Goal: Task Accomplishment & Management: Use online tool/utility

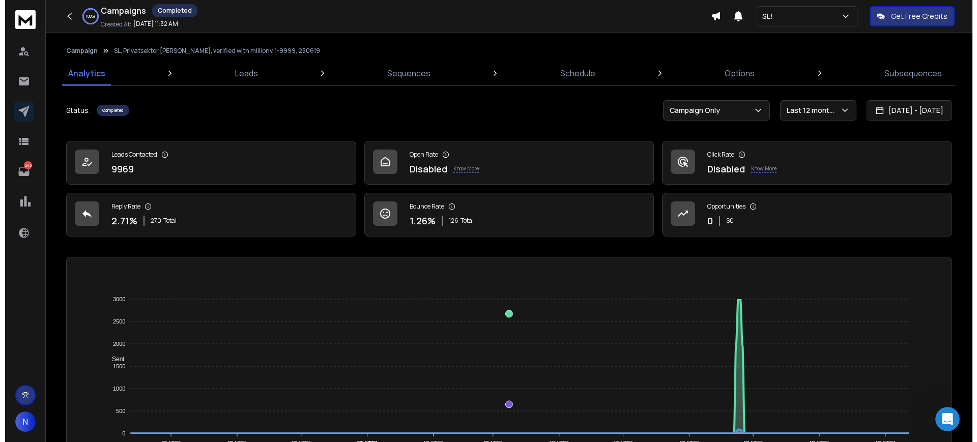
scroll to position [375, 0]
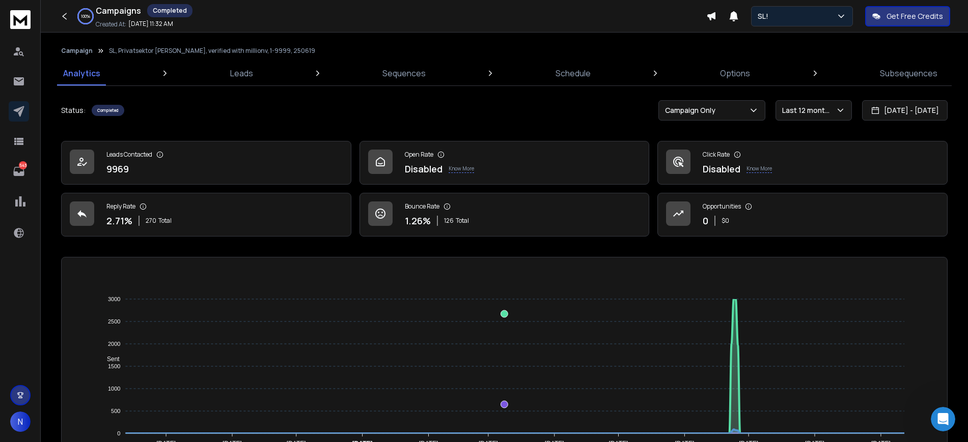
click at [796, 17] on div "SL!" at bounding box center [801, 16] width 89 height 10
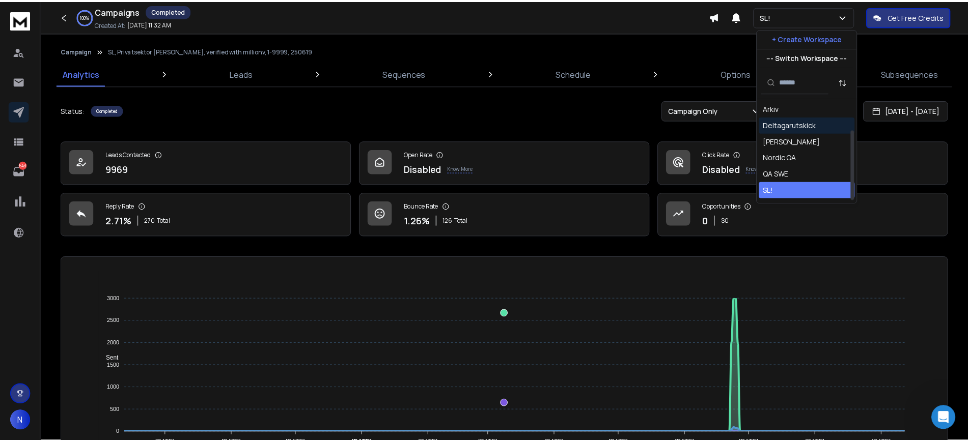
scroll to position [45, 0]
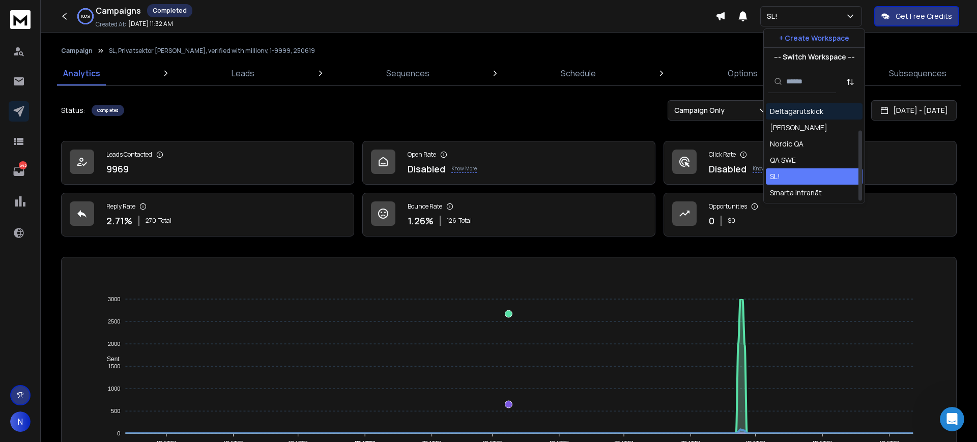
click at [793, 114] on div "Deltagarutskick" at bounding box center [796, 111] width 53 height 10
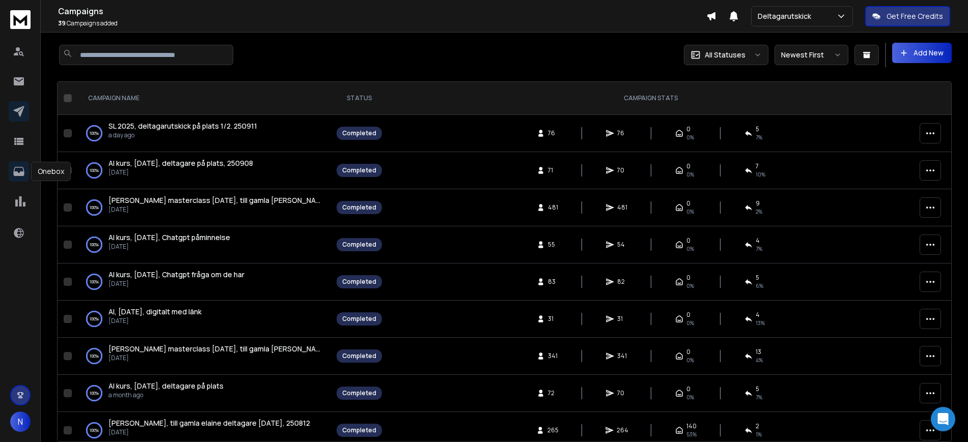
click at [18, 170] on icon at bounding box center [19, 171] width 12 height 12
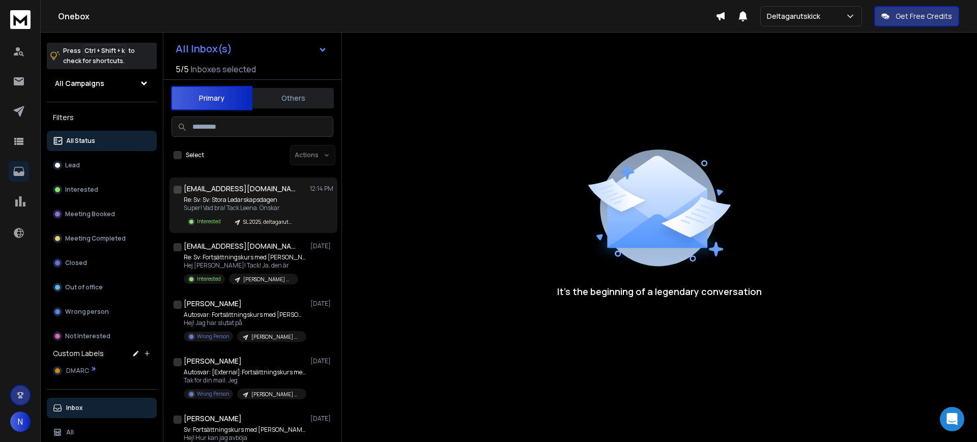
click at [237, 189] on h1 "leena.vuorinen@sigtuna.se" at bounding box center [240, 189] width 112 height 10
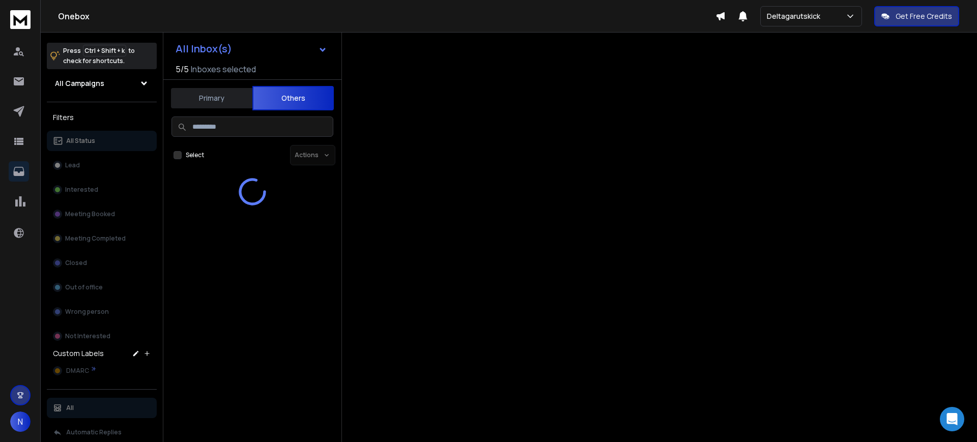
click at [301, 98] on button "Others" at bounding box center [292, 98] width 81 height 24
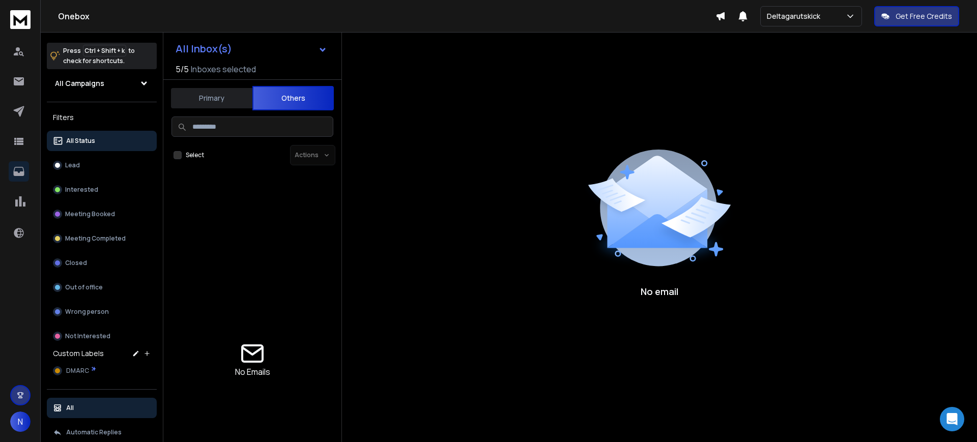
click at [217, 98] on button "Primary" at bounding box center [211, 98] width 81 height 22
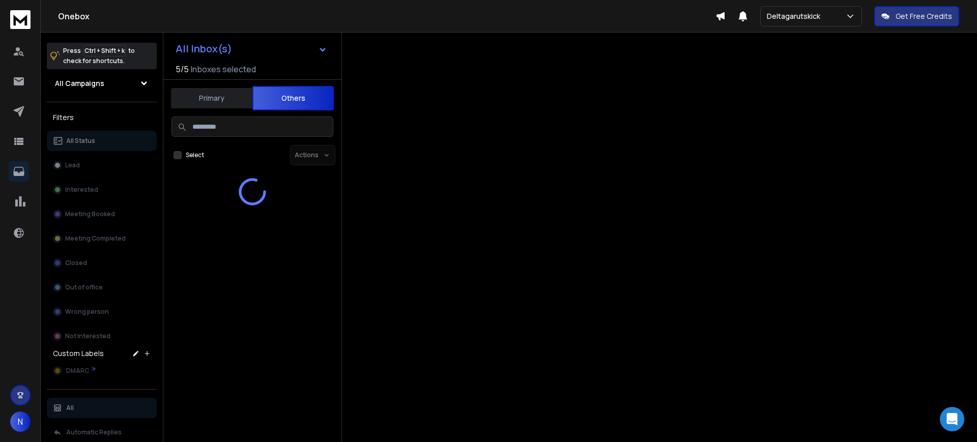
click at [310, 98] on button "Others" at bounding box center [292, 98] width 81 height 24
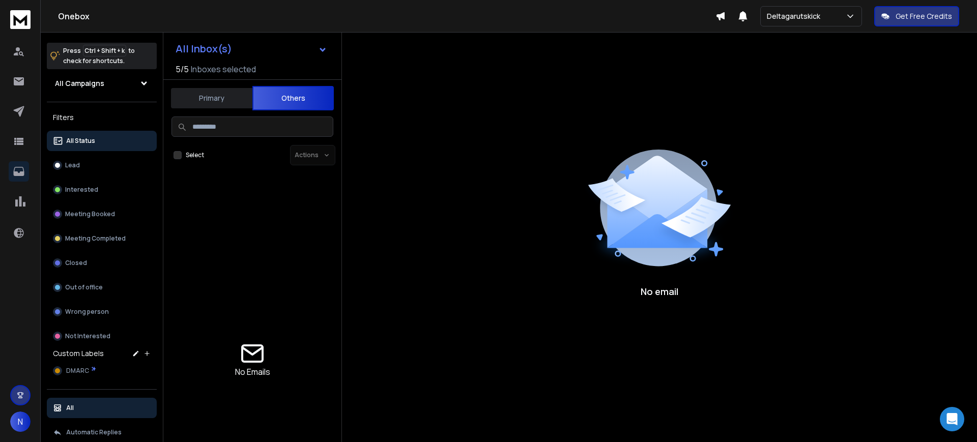
click at [221, 104] on button "Primary" at bounding box center [211, 98] width 81 height 22
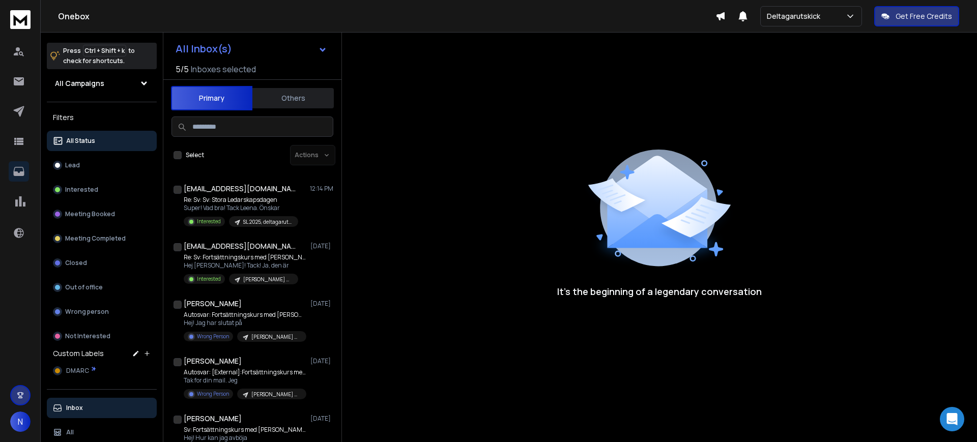
click at [294, 94] on button "Others" at bounding box center [292, 98] width 81 height 22
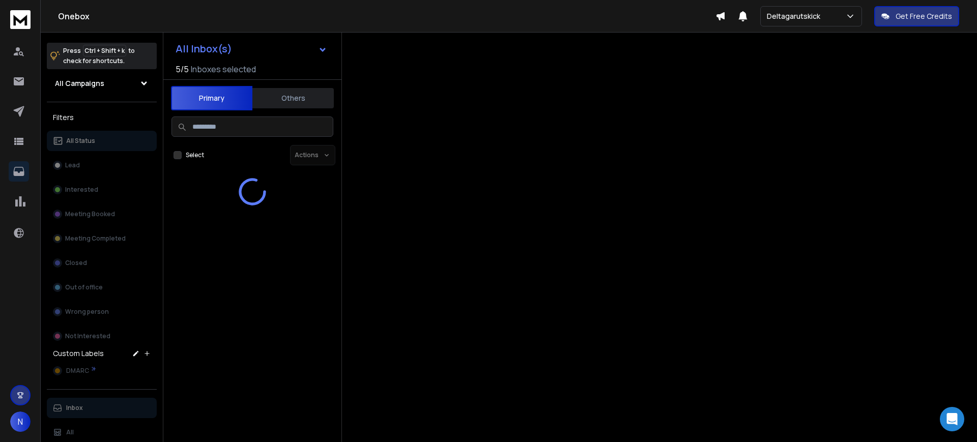
click at [235, 95] on button "Primary" at bounding box center [211, 98] width 81 height 24
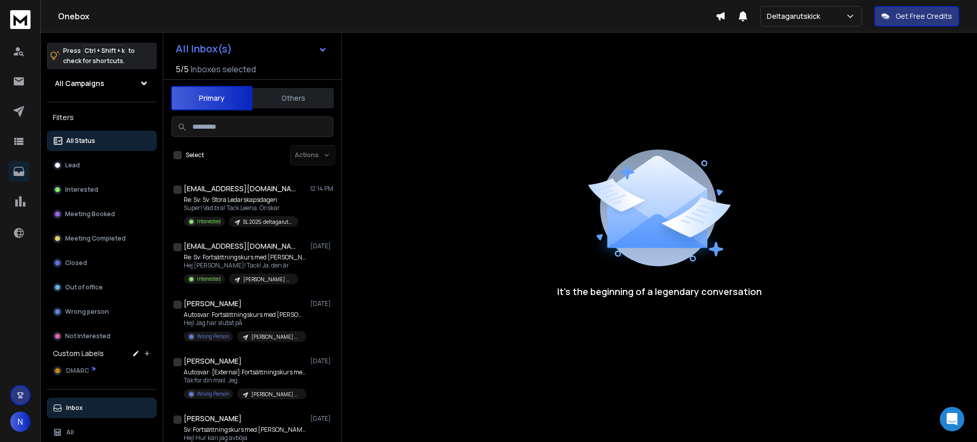
click at [310, 98] on button "Others" at bounding box center [292, 98] width 81 height 22
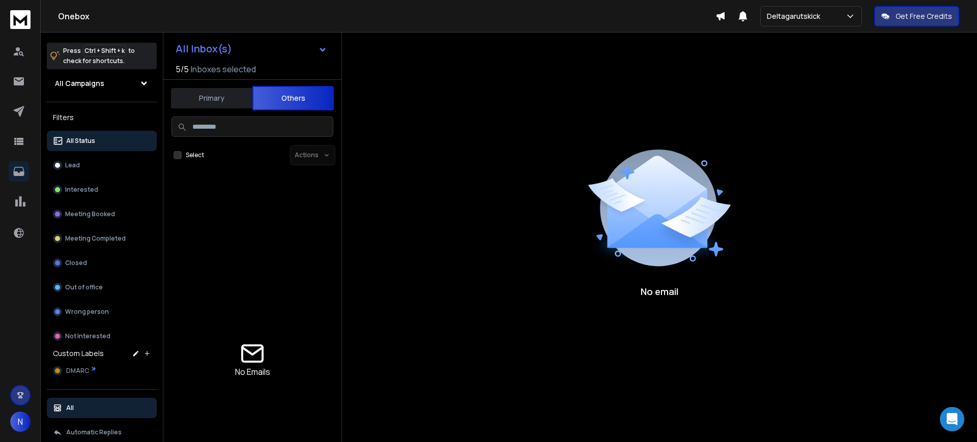
click at [207, 95] on button "Primary" at bounding box center [211, 98] width 81 height 22
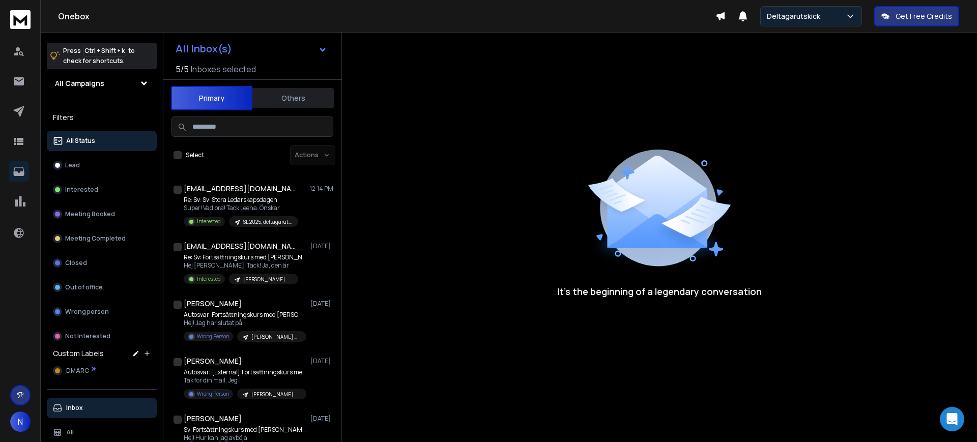
click at [822, 11] on p "Deltagarutskick" at bounding box center [796, 16] width 58 height 10
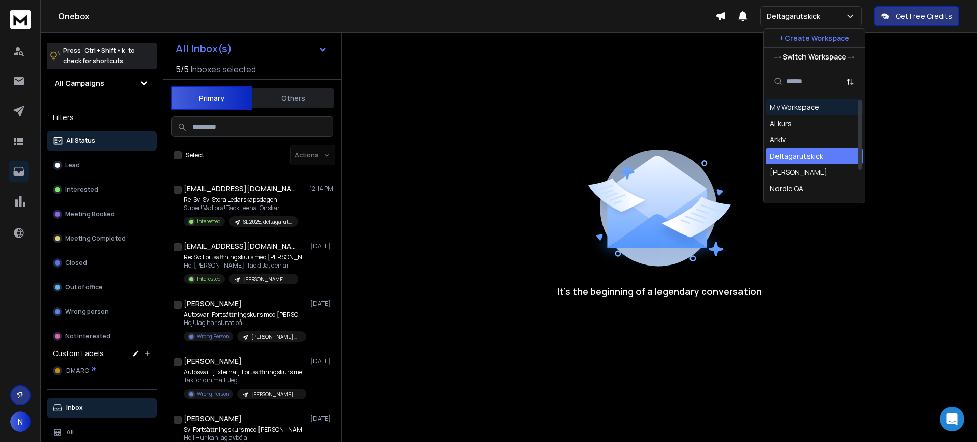
click at [803, 105] on div "My Workspace" at bounding box center [794, 107] width 49 height 10
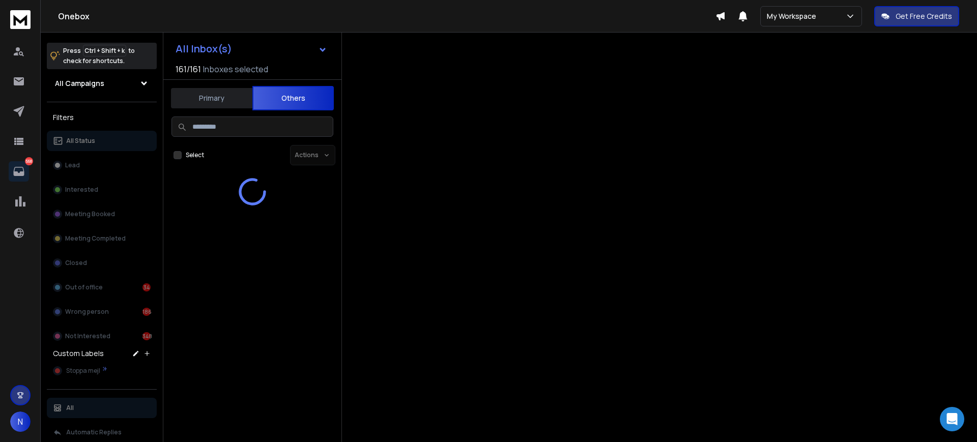
click at [295, 107] on button "Others" at bounding box center [292, 98] width 81 height 24
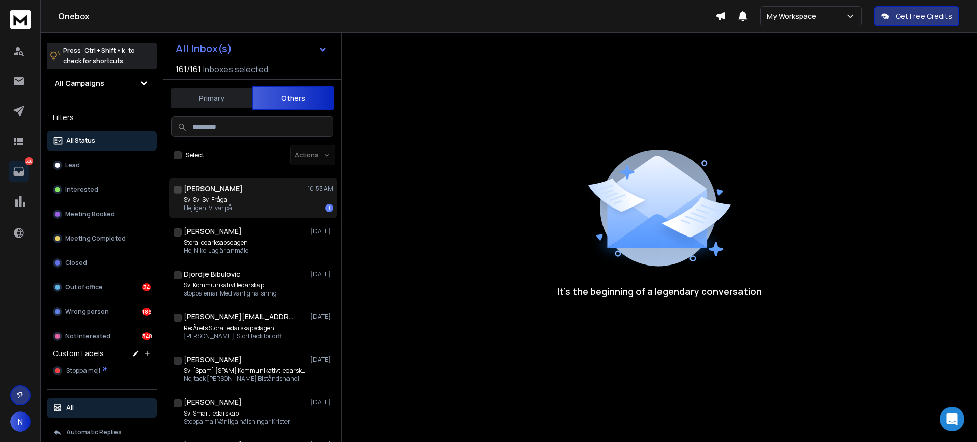
click at [243, 187] on h1 "Malin Reinerstedt Ekenberg" at bounding box center [213, 189] width 59 height 10
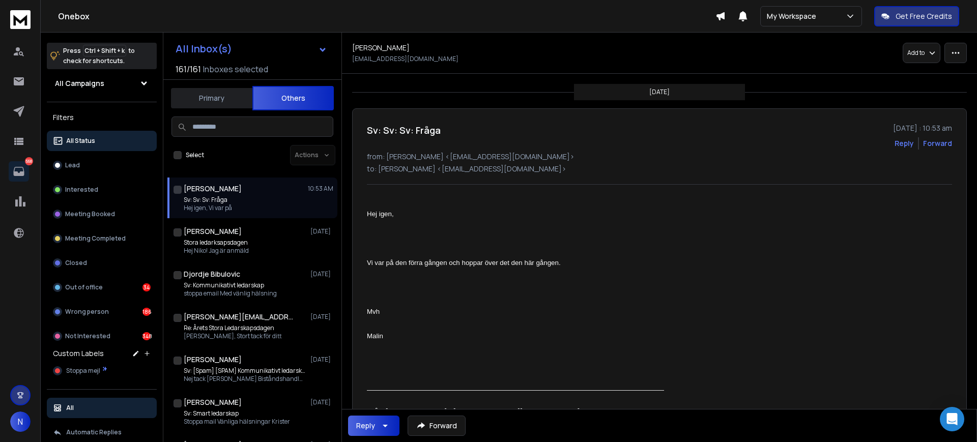
click at [375, 425] on div "Reply" at bounding box center [373, 426] width 35 height 12
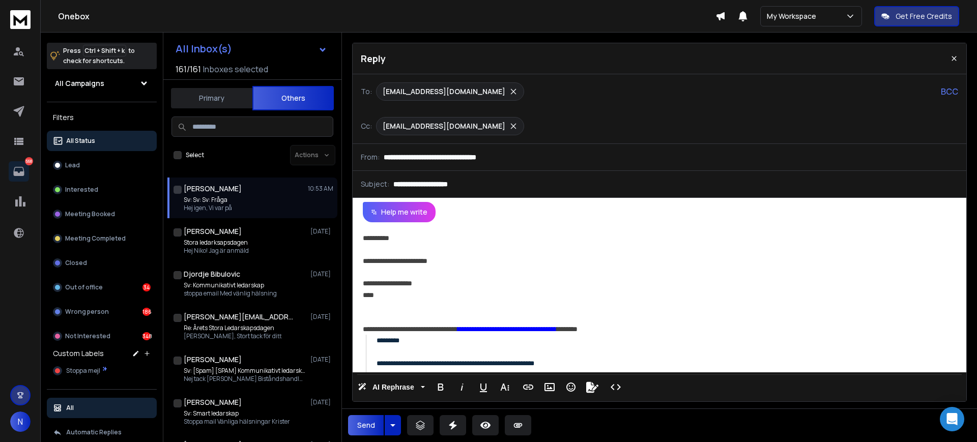
click at [374, 424] on button "Send" at bounding box center [366, 425] width 36 height 20
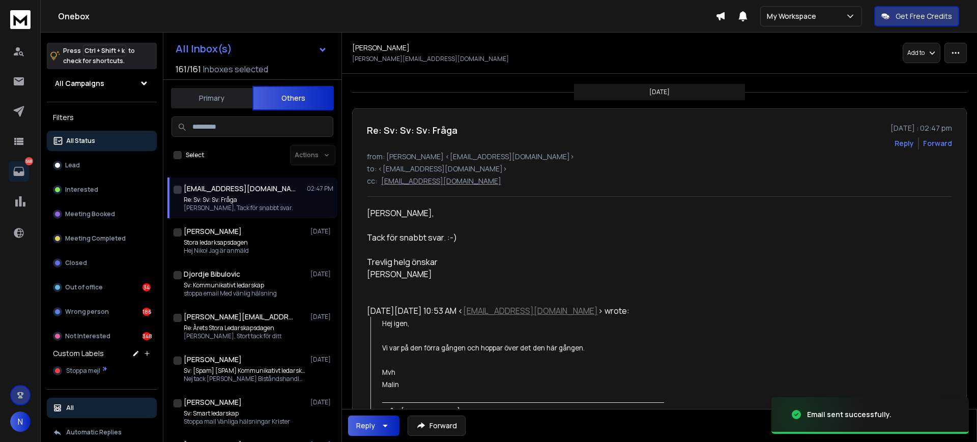
click at [240, 193] on h1 "malin.reinerstedt-ekenberg@jonkoping.se" at bounding box center [240, 189] width 112 height 10
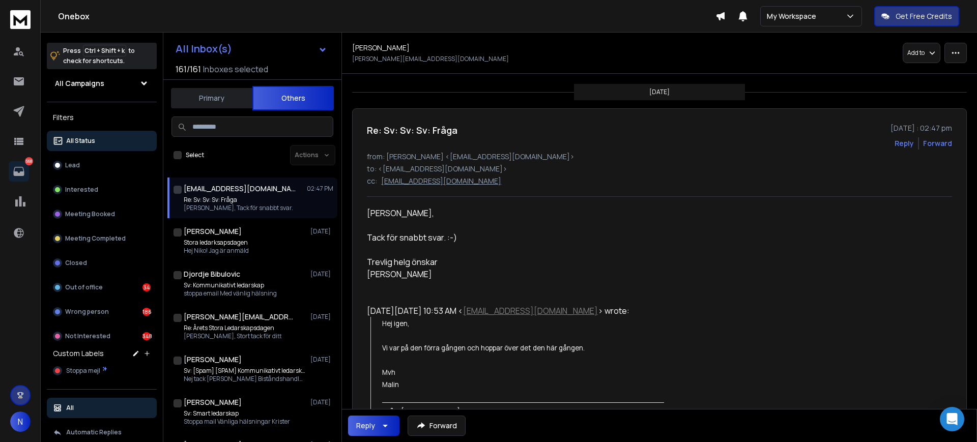
click at [242, 197] on p "Re: Sv: Sv: Sv: Fråga" at bounding box center [238, 200] width 109 height 8
click at [915, 55] on p "Add to" at bounding box center [916, 53] width 17 height 8
click at [233, 197] on p "Re: Sv: Sv: Sv: Fråga" at bounding box center [238, 200] width 109 height 8
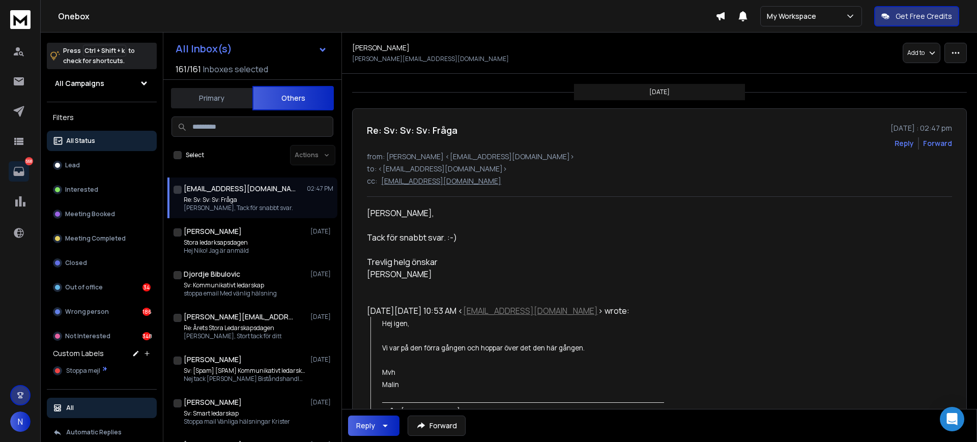
click at [233, 197] on p "Re: Sv: Sv: Sv: Fråga" at bounding box center [238, 200] width 109 height 8
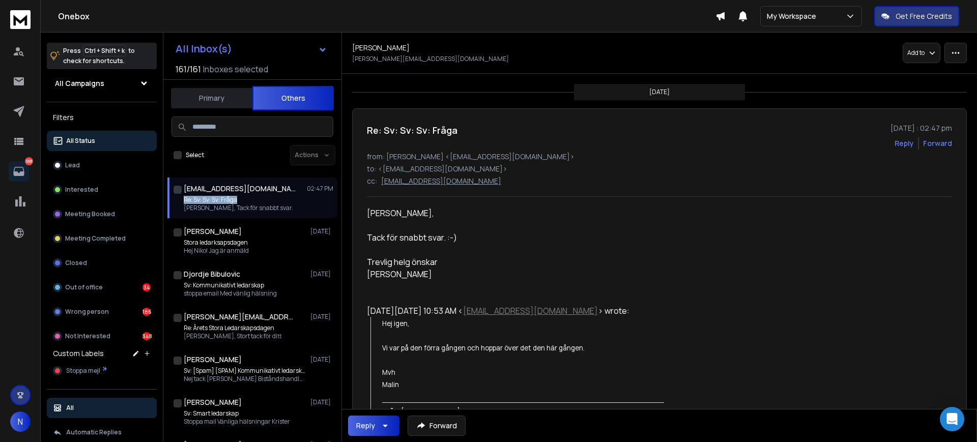
click at [233, 197] on p "Re: Sv: Sv: Sv: Fråga" at bounding box center [238, 200] width 109 height 8
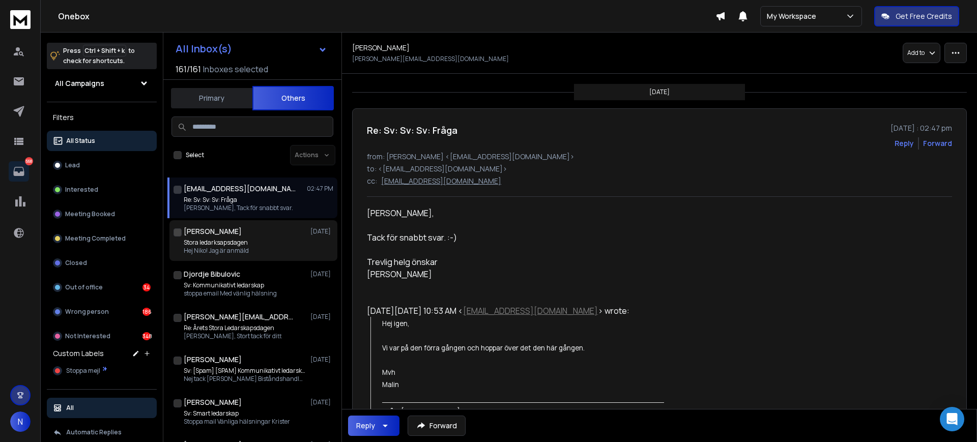
click at [234, 248] on p "Hej Niko! Jag är anmäld" at bounding box center [216, 251] width 65 height 8
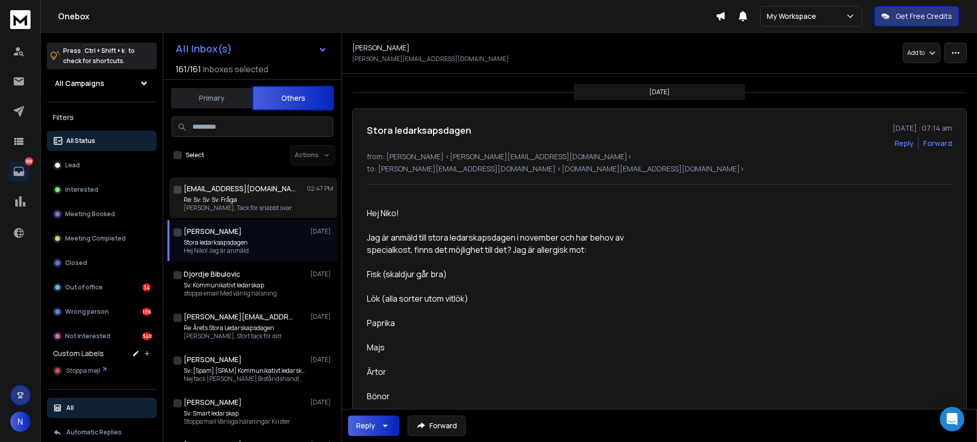
click at [254, 200] on p "Re: Sv: Sv: Sv: Fråga" at bounding box center [238, 200] width 109 height 8
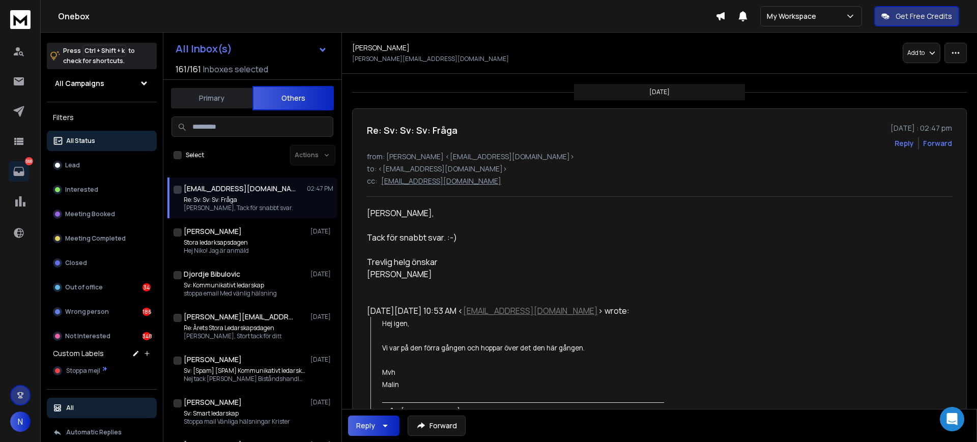
click at [960, 52] on icon "button" at bounding box center [955, 52] width 9 height 9
click at [940, 87] on div "Delete email" at bounding box center [925, 92] width 56 height 10
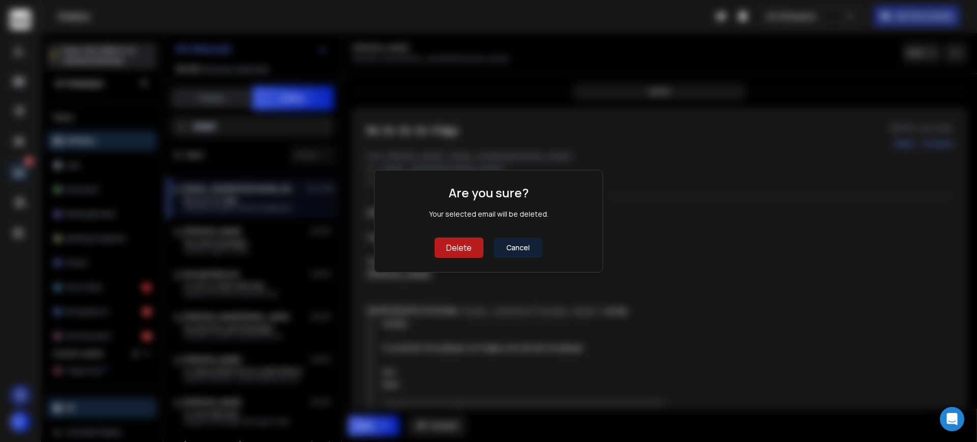
click at [474, 244] on button "Delete" at bounding box center [459, 248] width 49 height 20
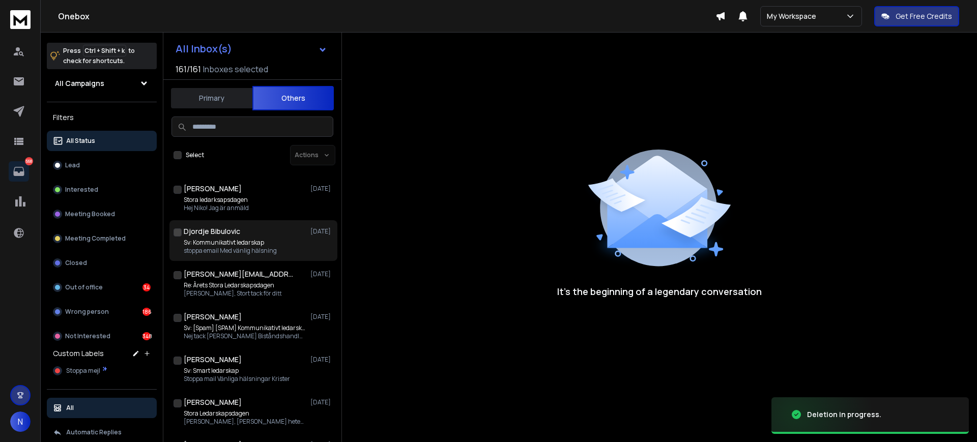
click at [248, 239] on p "Sv: Kommunikativt ledarskap" at bounding box center [230, 243] width 93 height 8
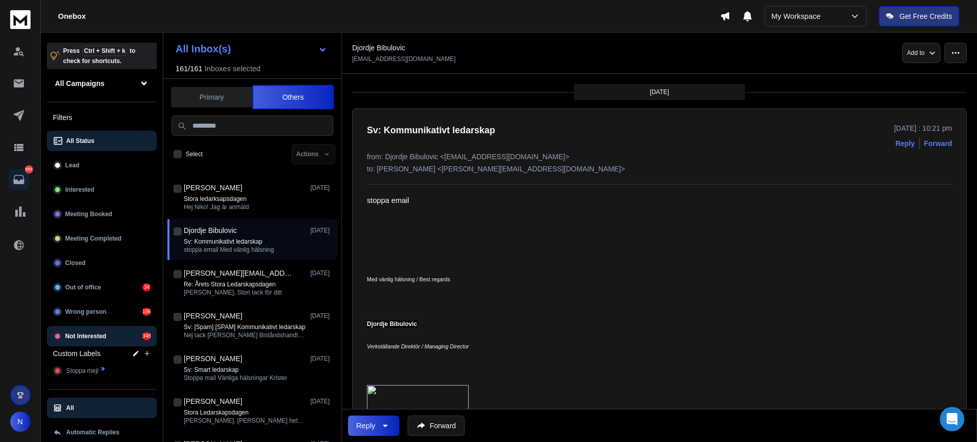
click at [80, 327] on button "Not Interested 348" at bounding box center [102, 336] width 110 height 20
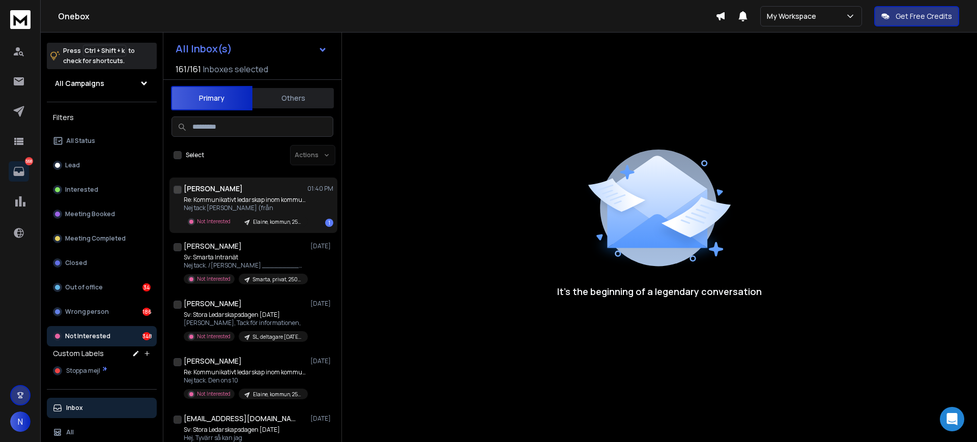
click at [207, 210] on p "Nej tack Krister Sernbo (från" at bounding box center [245, 208] width 122 height 8
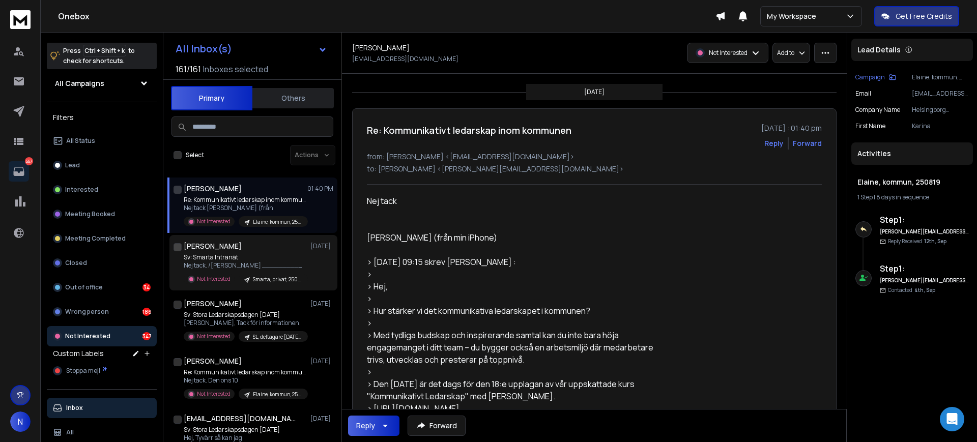
click at [229, 250] on h1 "Henrik Betnér" at bounding box center [213, 246] width 58 height 10
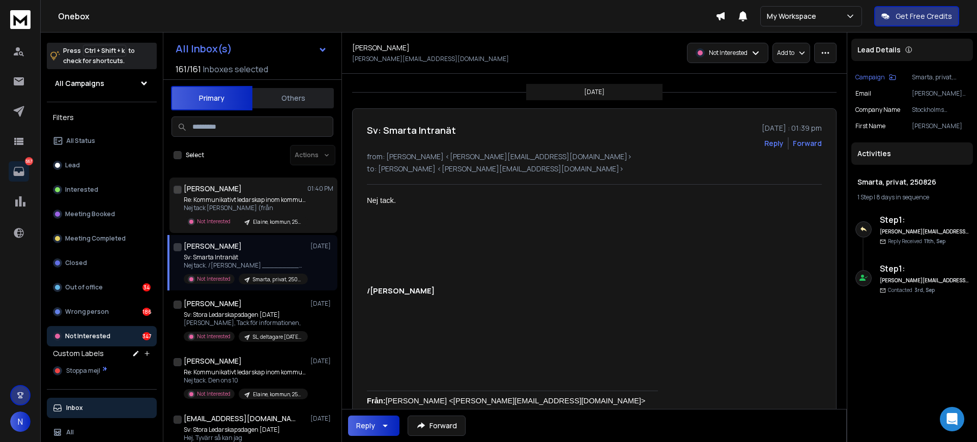
click at [230, 194] on div "Krister Sernbo 01:40 PM Re: Kommunikativt ledarskap inom kommunen Nej tack Kris…" at bounding box center [259, 205] width 150 height 43
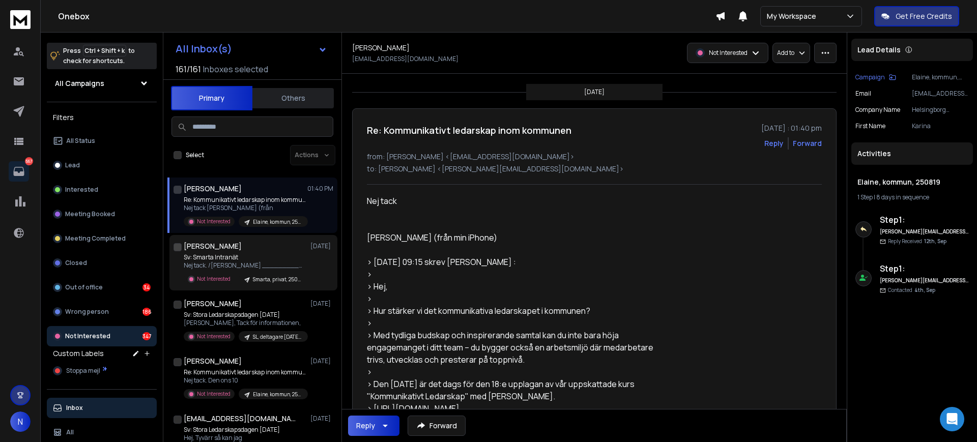
click at [238, 247] on div "Henrik Betnér 11 Sep" at bounding box center [259, 246] width 150 height 10
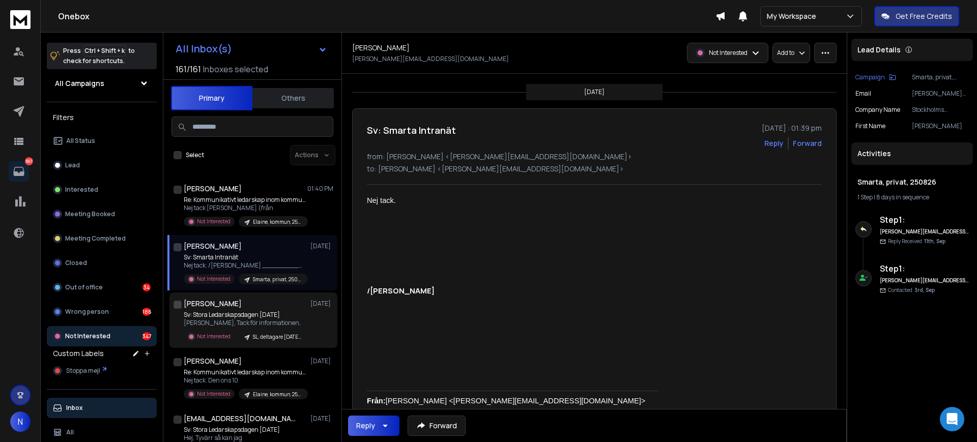
click at [245, 318] on p "Sv: Stora Ledarskapsdagen 6 nov" at bounding box center [245, 315] width 122 height 8
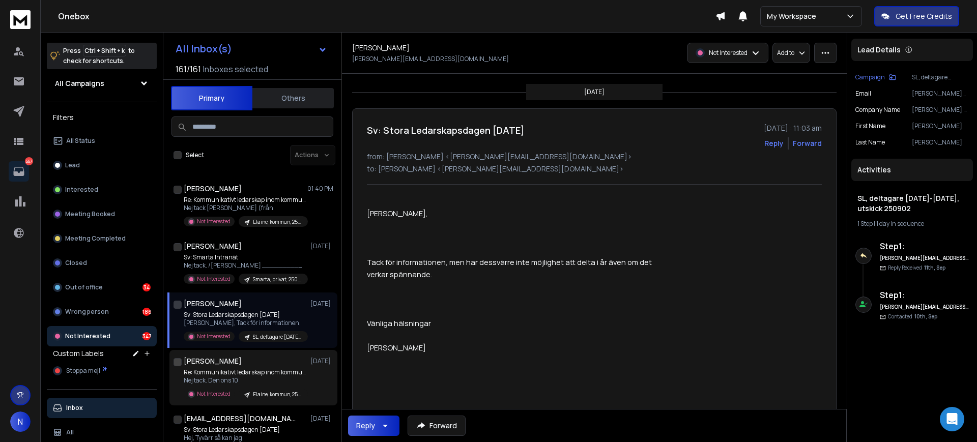
click at [254, 360] on div "Monika Karlström 11 Sep" at bounding box center [259, 361] width 150 height 10
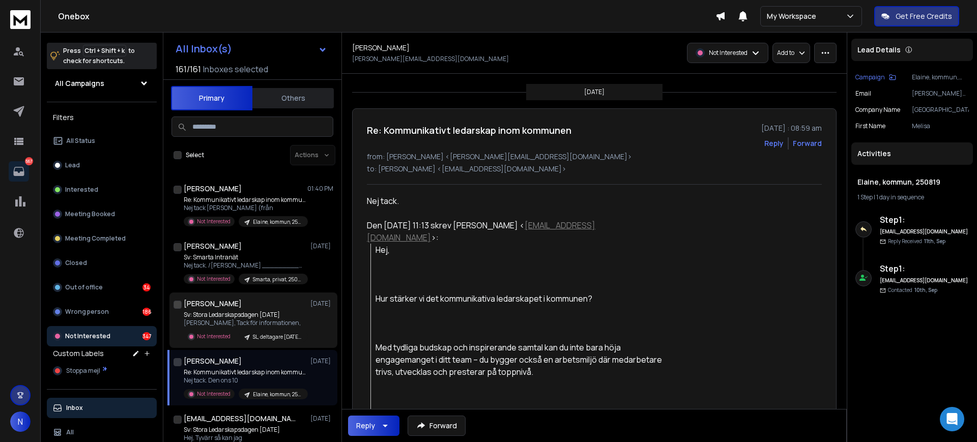
click at [263, 307] on div "Gustaf Lindqvist 11 Sep" at bounding box center [259, 304] width 150 height 10
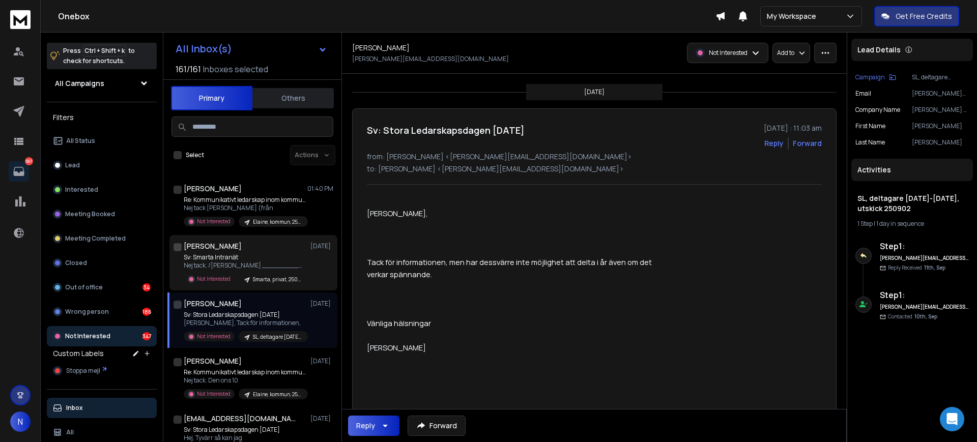
click at [256, 253] on p "Sv: Smarta Intranät" at bounding box center [245, 257] width 122 height 8
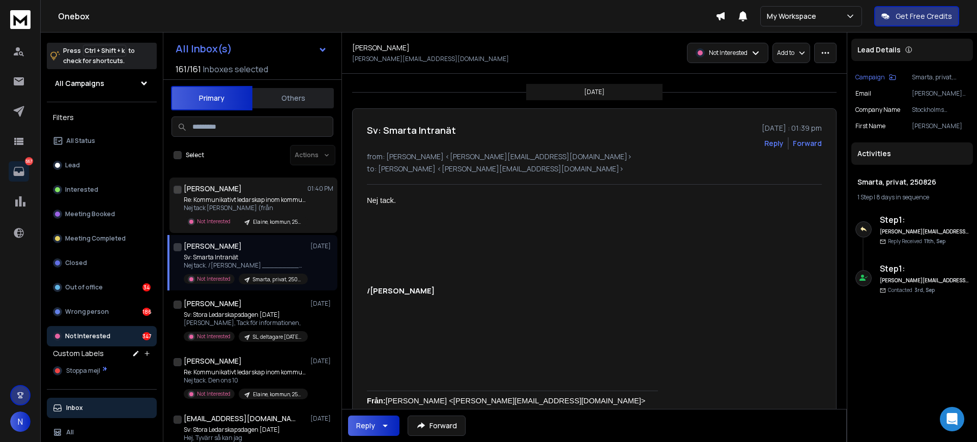
click at [262, 191] on div "Krister Sernbo 01:40 PM" at bounding box center [259, 189] width 150 height 10
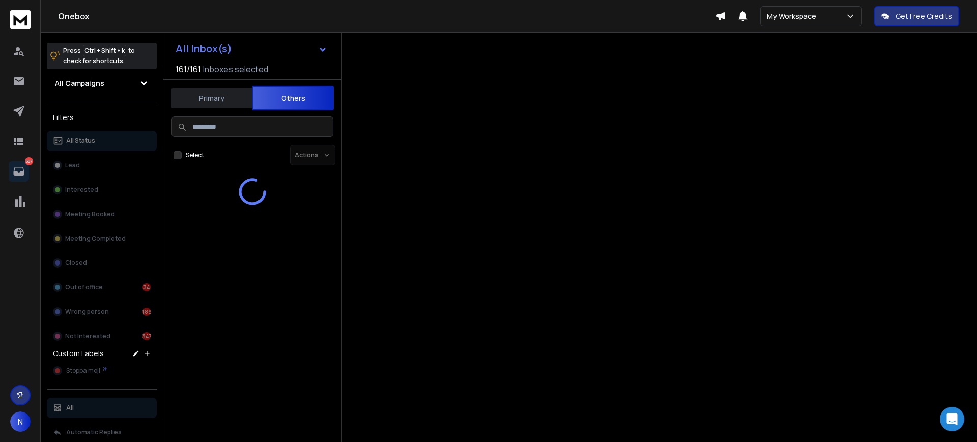
click at [283, 91] on button "Others" at bounding box center [292, 98] width 81 height 24
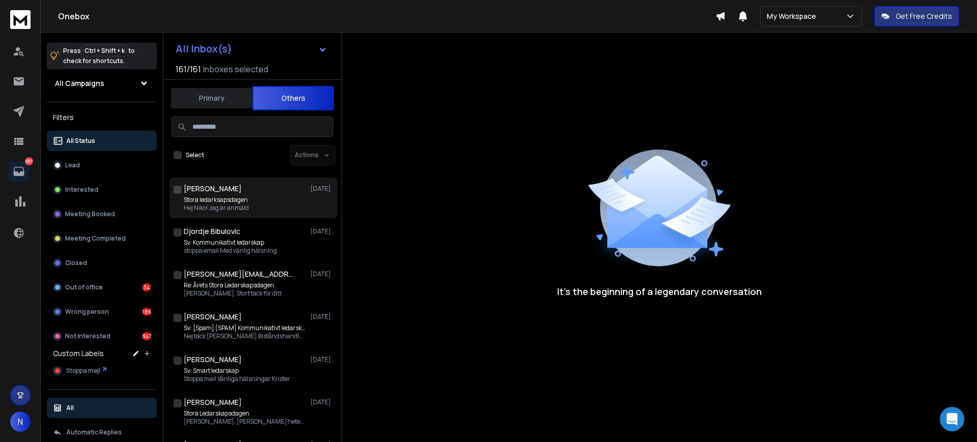
click at [243, 201] on p "Stora ledarksapsdagen" at bounding box center [216, 200] width 65 height 8
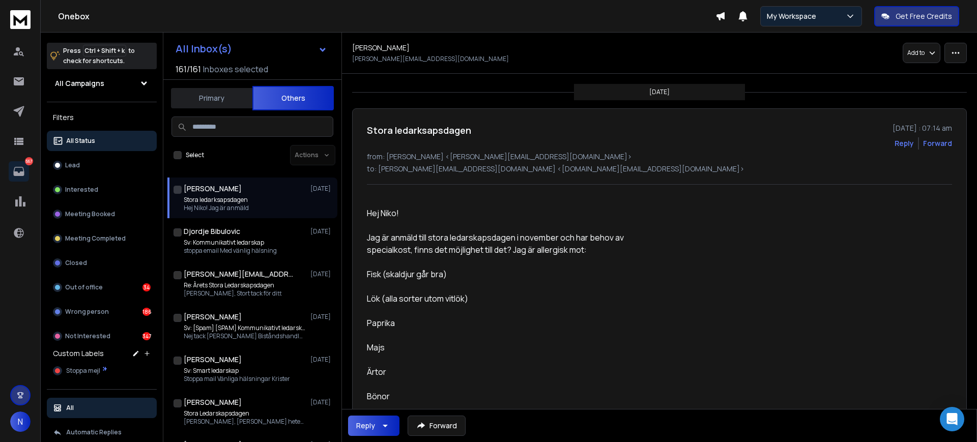
click at [818, 11] on p "My Workspace" at bounding box center [793, 16] width 53 height 10
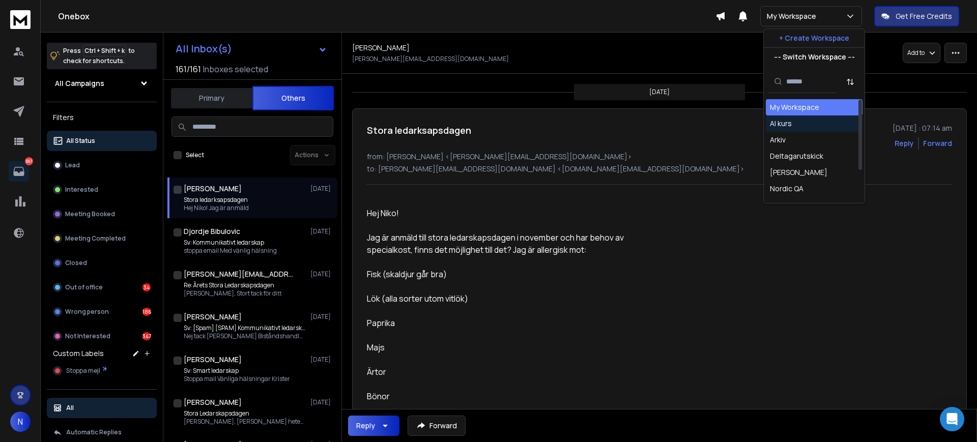
click at [798, 126] on div "AI kurs" at bounding box center [814, 124] width 97 height 16
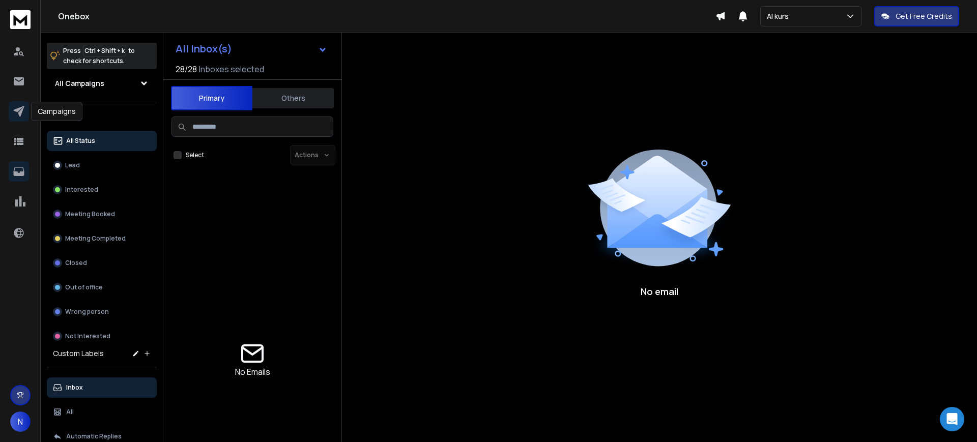
click at [20, 115] on icon at bounding box center [18, 111] width 11 height 11
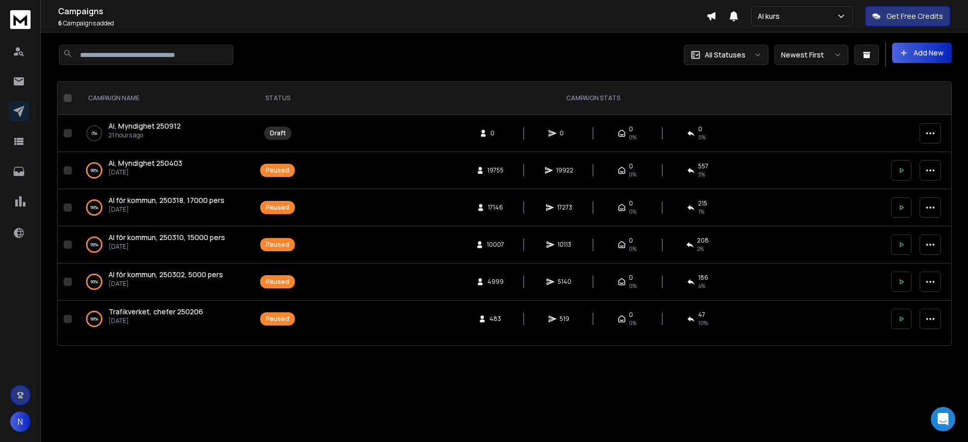
click at [21, 123] on div at bounding box center [20, 113] width 23 height 24
click at [18, 115] on icon at bounding box center [19, 111] width 12 height 12
click at [18, 112] on icon at bounding box center [18, 111] width 11 height 11
click at [139, 124] on span "Ai, Myndighet 250912" at bounding box center [144, 126] width 72 height 10
click at [940, 131] on button "button" at bounding box center [929, 133] width 21 height 20
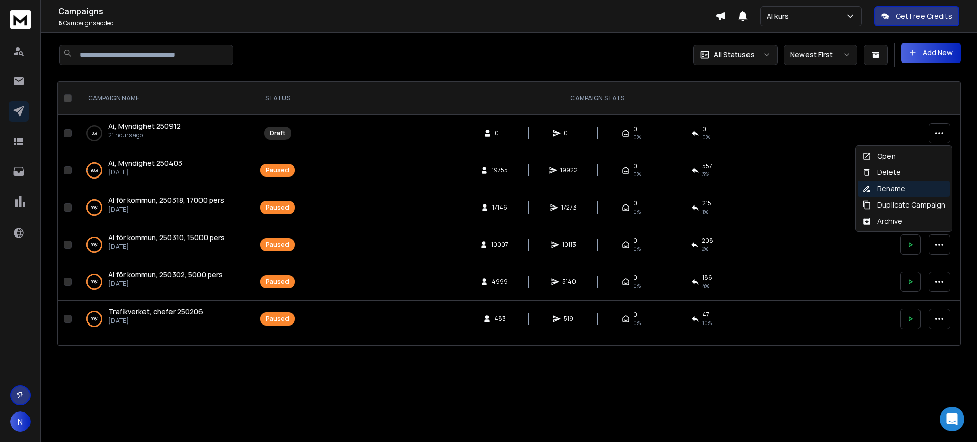
click at [908, 188] on div "Rename" at bounding box center [904, 189] width 92 height 16
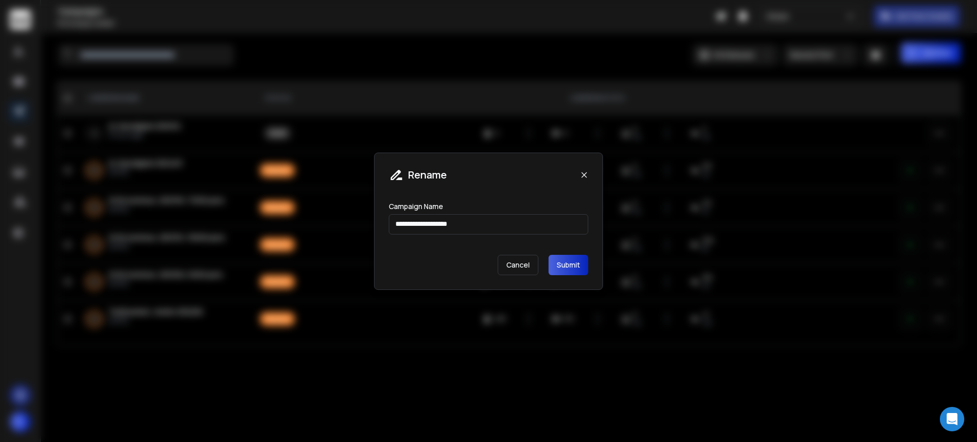
drag, startPoint x: 438, startPoint y: 221, endPoint x: 405, endPoint y: 227, distance: 34.1
click at [405, 227] on input "**********" at bounding box center [489, 224] width 200 height 20
type input "**********"
click at [564, 263] on button "Submit" at bounding box center [569, 265] width 40 height 20
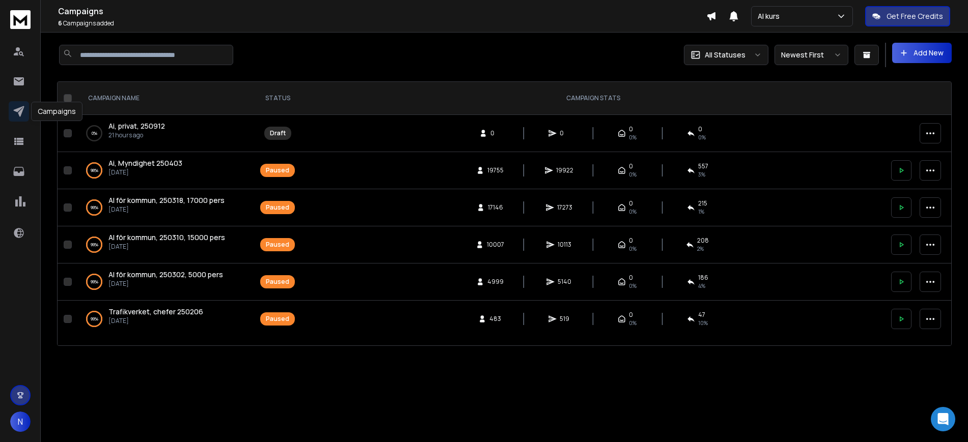
click at [18, 110] on icon at bounding box center [18, 111] width 11 height 11
click at [776, 14] on div "Notifications" at bounding box center [772, 16] width 57 height 19
click at [842, 12] on icon "button" at bounding box center [841, 16] width 10 height 10
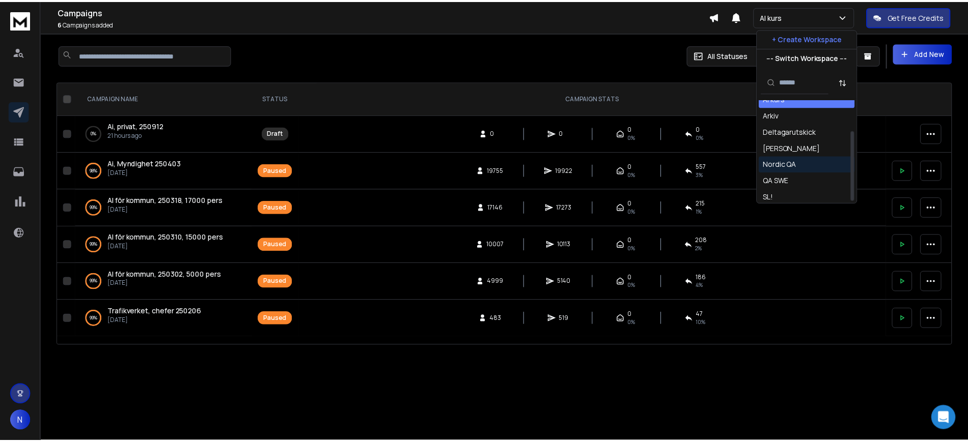
scroll to position [45, 0]
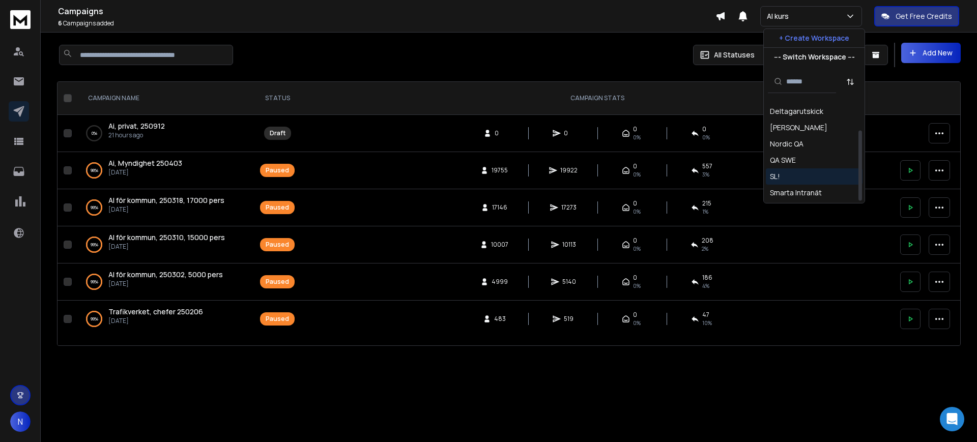
click at [796, 175] on div "SL!" at bounding box center [814, 176] width 97 height 16
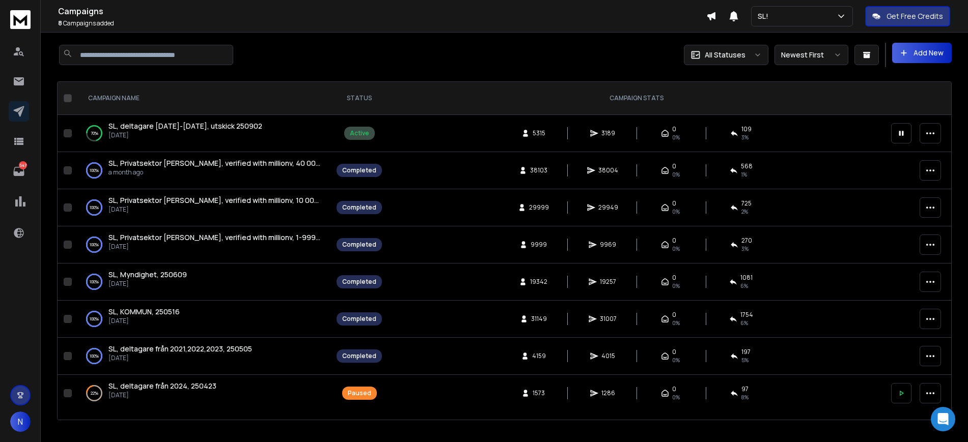
click at [248, 237] on span "SL, Privatsektor [PERSON_NAME], verified with millionv, 1-9999, 250619" at bounding box center [228, 238] width 240 height 10
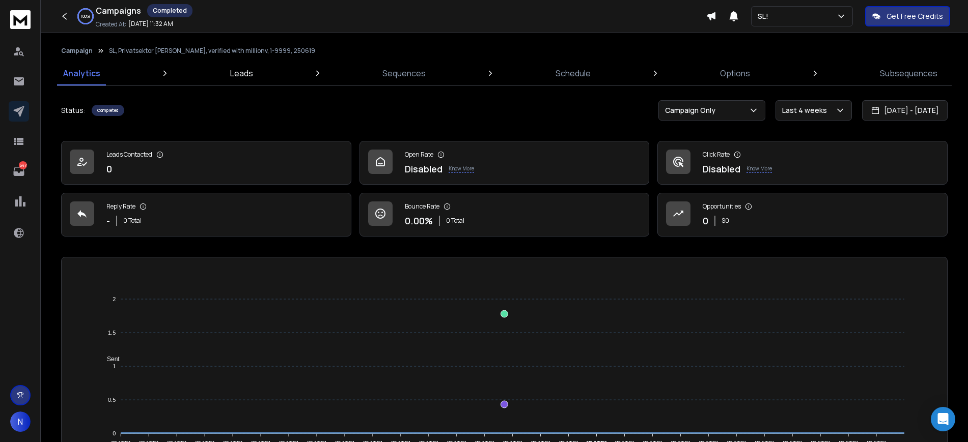
click at [245, 68] on p "Leads" at bounding box center [241, 73] width 23 height 12
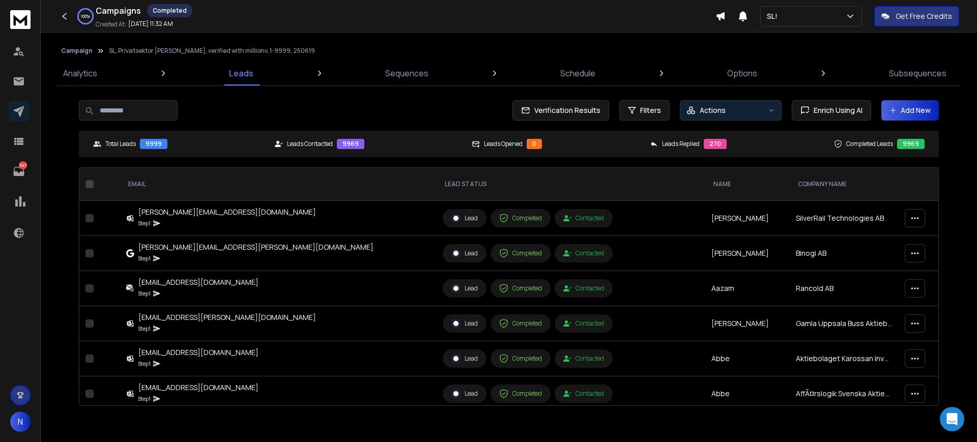
click at [728, 106] on div "Actions" at bounding box center [725, 110] width 77 height 10
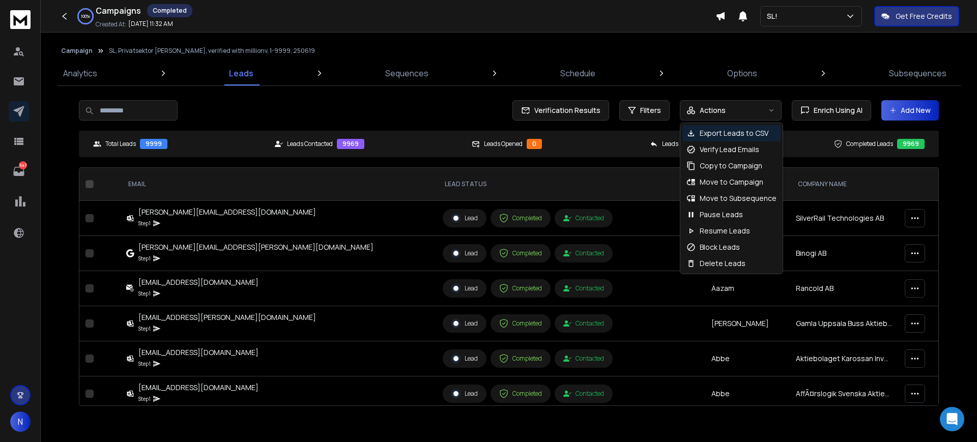
click at [822, 137] on div "Total Leads 9999 Leads Contacted 9969 Leads Opened 0 Leads Replied 270 Complete…" at bounding box center [509, 144] width 860 height 26
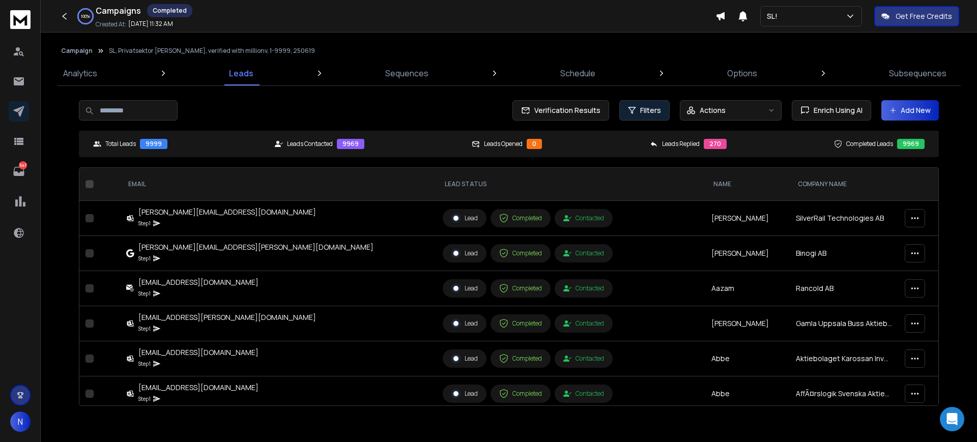
click at [649, 109] on span "Filters" at bounding box center [650, 110] width 21 height 10
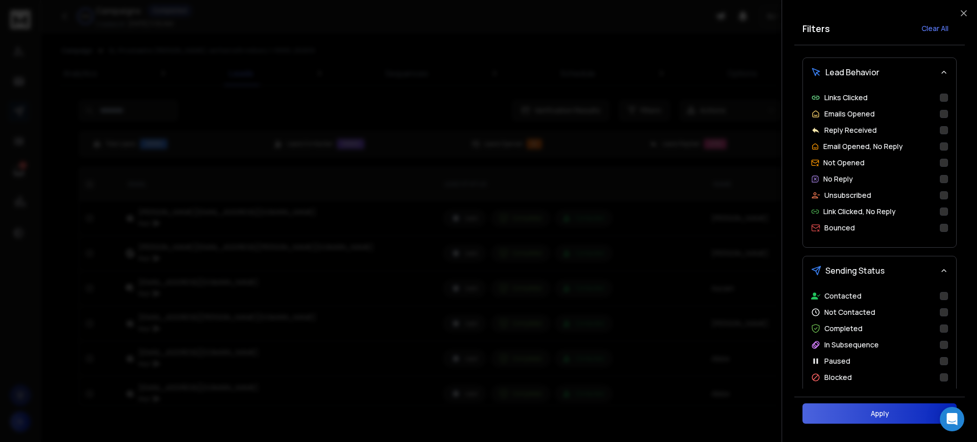
click at [940, 297] on button "Contacted" at bounding box center [944, 296] width 8 height 8
click at [882, 416] on button "Apply" at bounding box center [880, 414] width 154 height 20
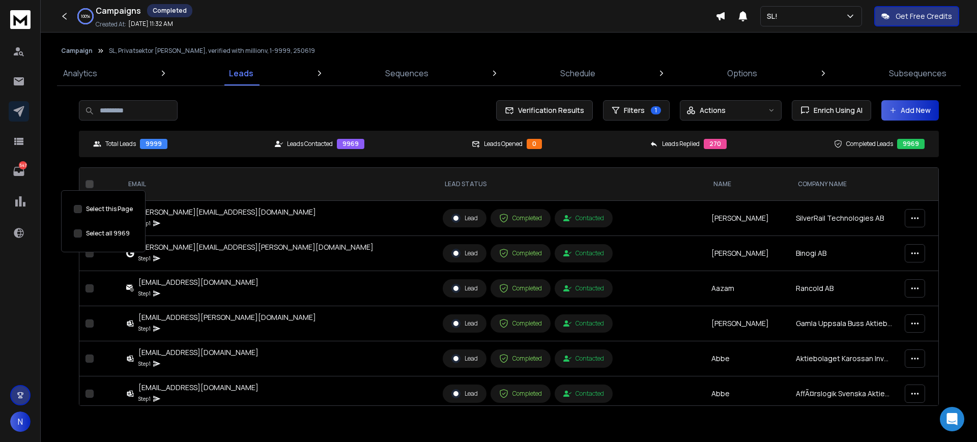
click at [88, 187] on button "Select this Page" at bounding box center [90, 184] width 8 height 8
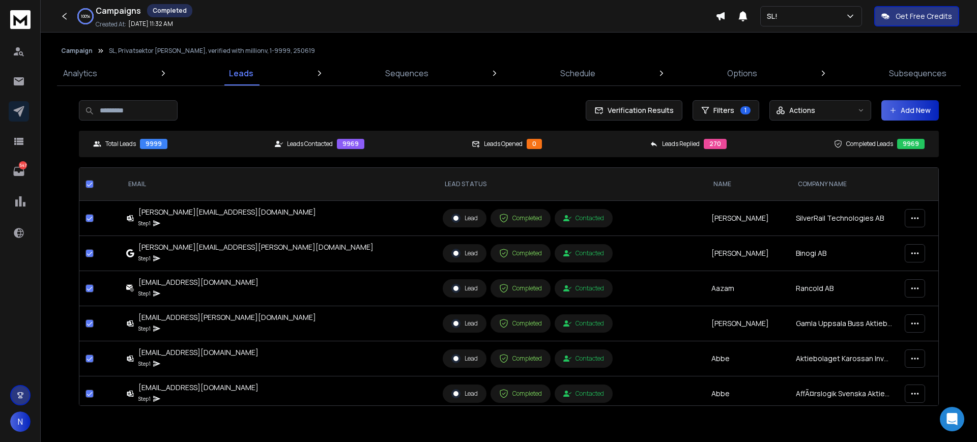
drag, startPoint x: 349, startPoint y: 166, endPoint x: 427, endPoint y: 153, distance: 79.0
click at [350, 166] on div "Verification Results Filters 1 Actions Add New Total Leads 9999 Leads Contacted…" at bounding box center [509, 248] width 860 height 296
click at [720, 110] on span "Filters" at bounding box center [724, 110] width 21 height 10
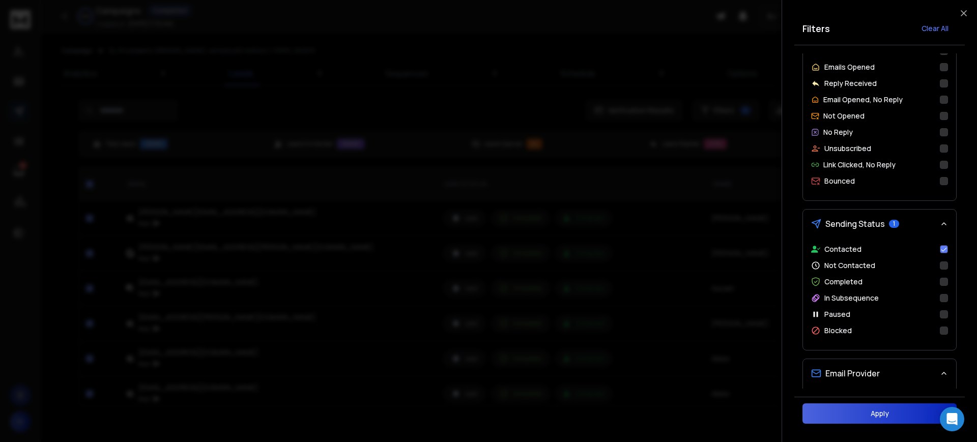
scroll to position [64, 0]
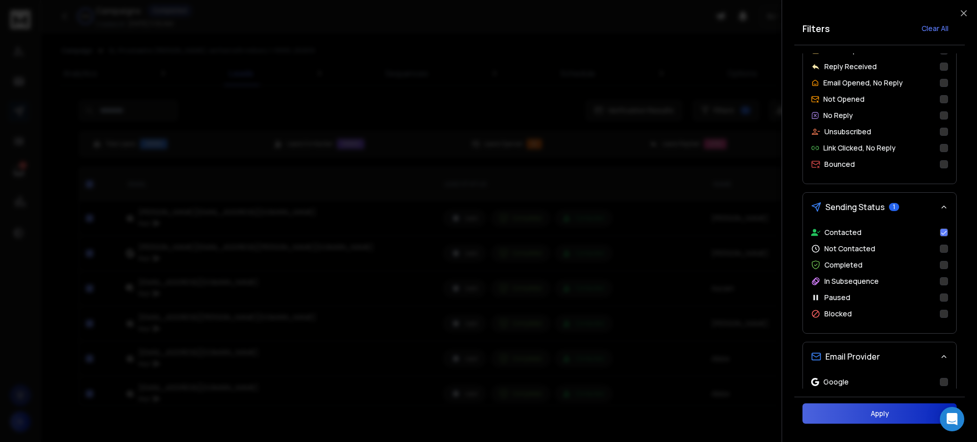
click at [940, 265] on button "Completed" at bounding box center [944, 265] width 8 height 8
click at [906, 411] on button "Apply" at bounding box center [880, 414] width 154 height 20
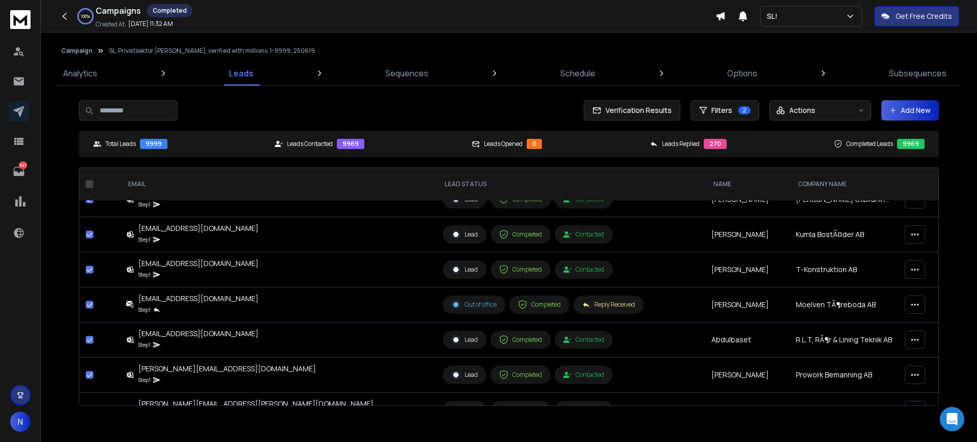
scroll to position [0, 0]
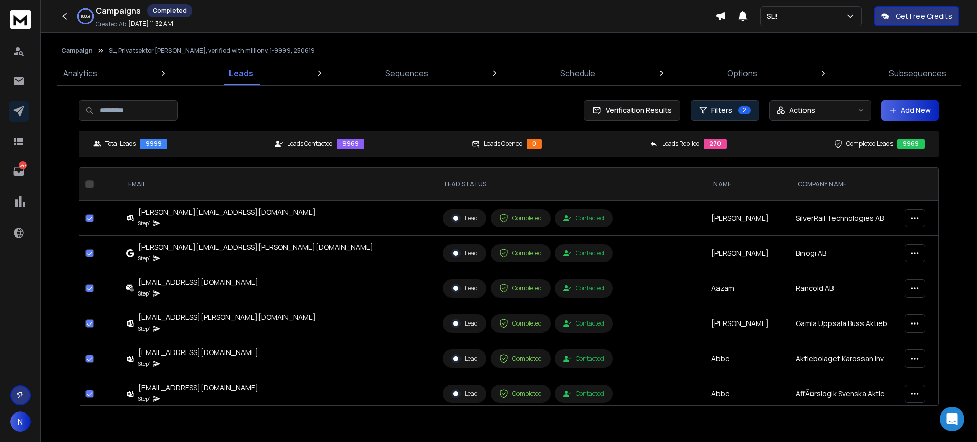
click at [710, 111] on button "Filters 2" at bounding box center [725, 110] width 69 height 20
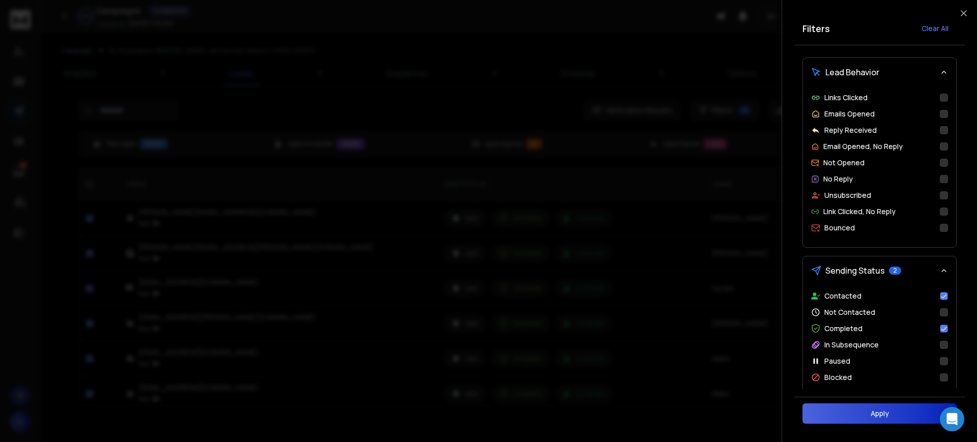
click at [940, 180] on button "No Reply" at bounding box center [944, 179] width 8 height 8
click at [908, 410] on button "Apply" at bounding box center [880, 414] width 154 height 20
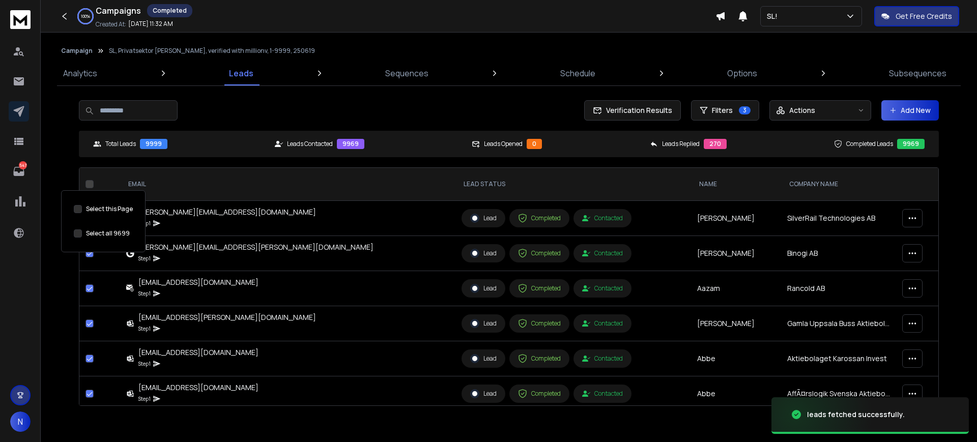
click at [92, 186] on button "Select this Page" at bounding box center [90, 184] width 8 height 8
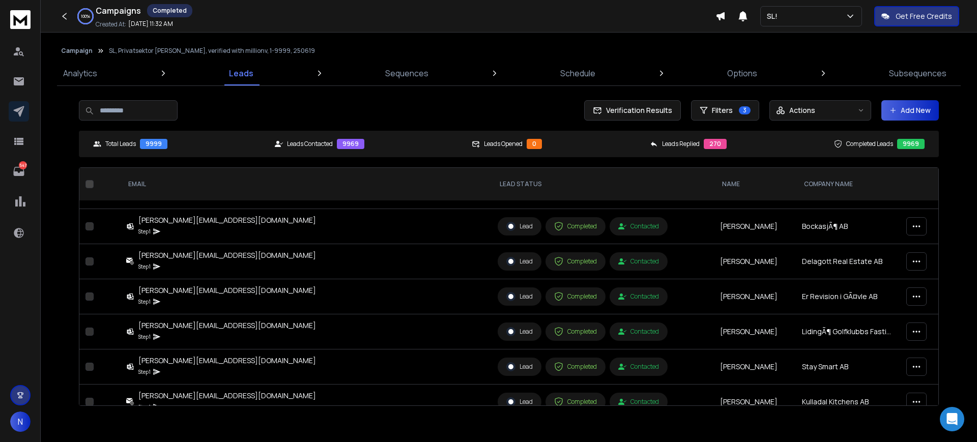
scroll to position [4270, 0]
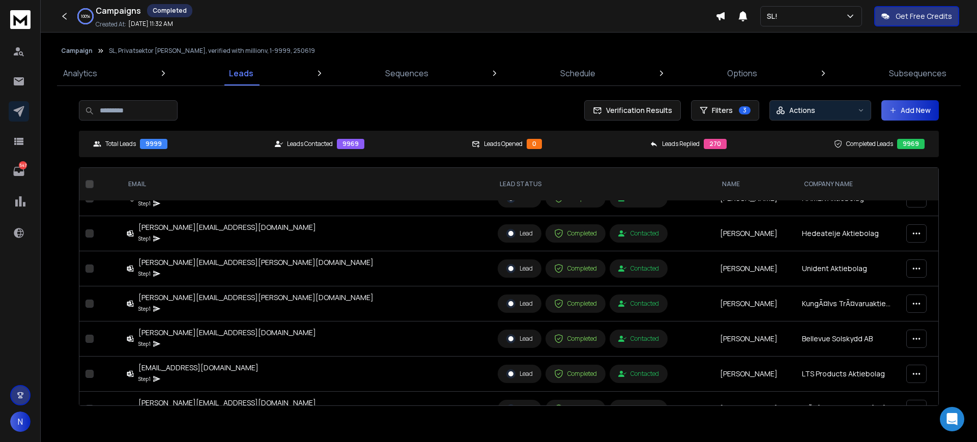
click at [839, 108] on div "Actions" at bounding box center [814, 110] width 77 height 10
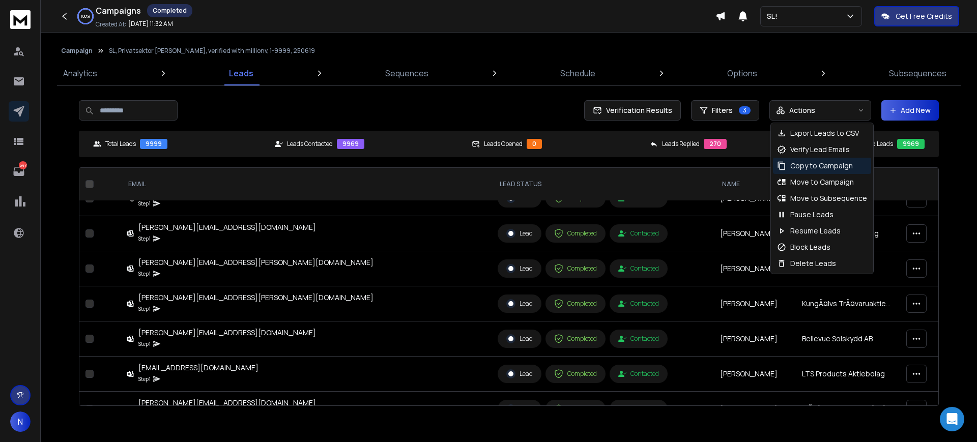
click at [826, 165] on p "Copy to Campaign" at bounding box center [821, 166] width 63 height 10
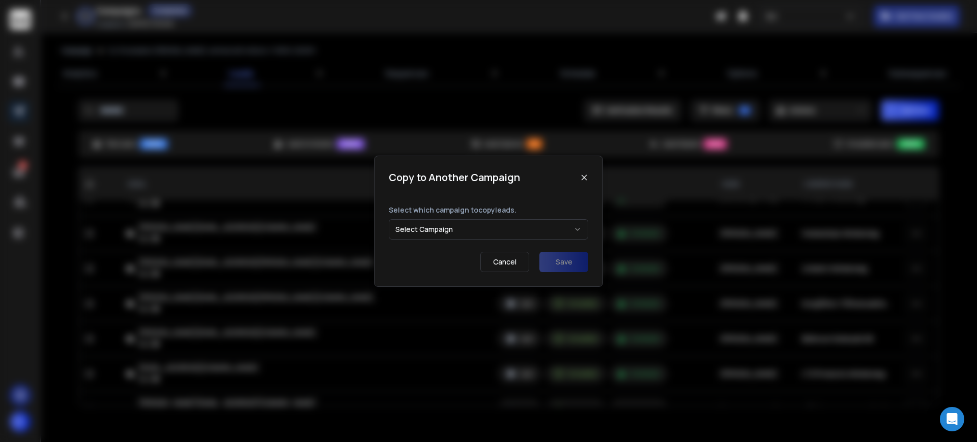
click at [454, 234] on button "Select Campaign" at bounding box center [489, 229] width 200 height 20
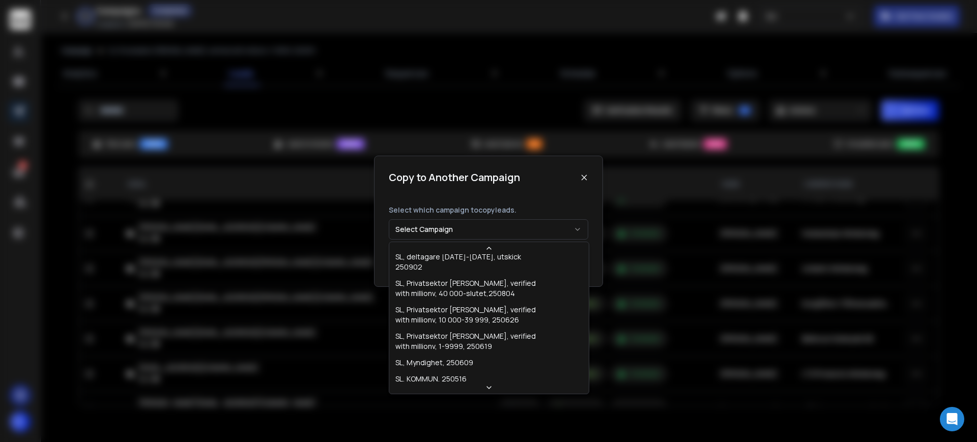
scroll to position [0, 0]
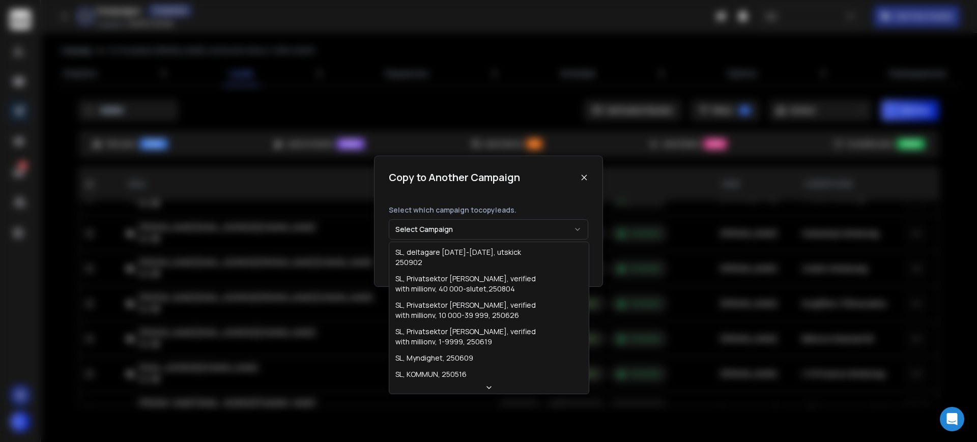
click at [536, 205] on p "Select which campaign to copy leads." at bounding box center [489, 210] width 200 height 10
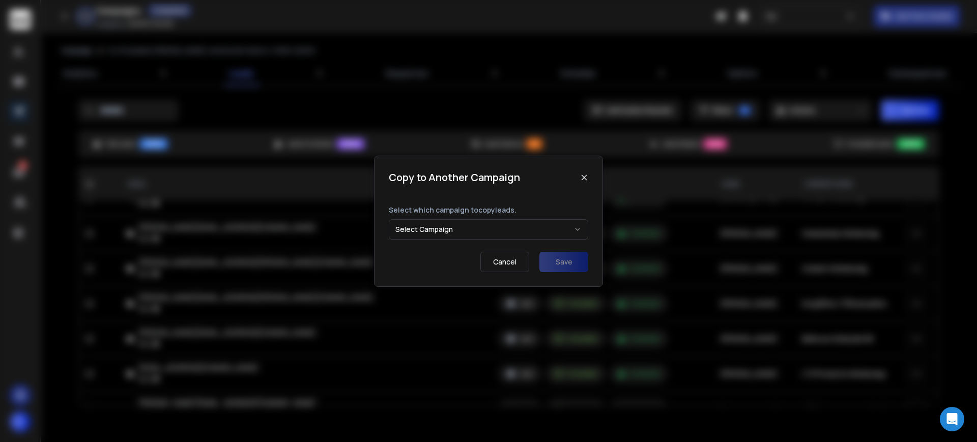
click at [585, 178] on icon at bounding box center [585, 178] width 6 height 6
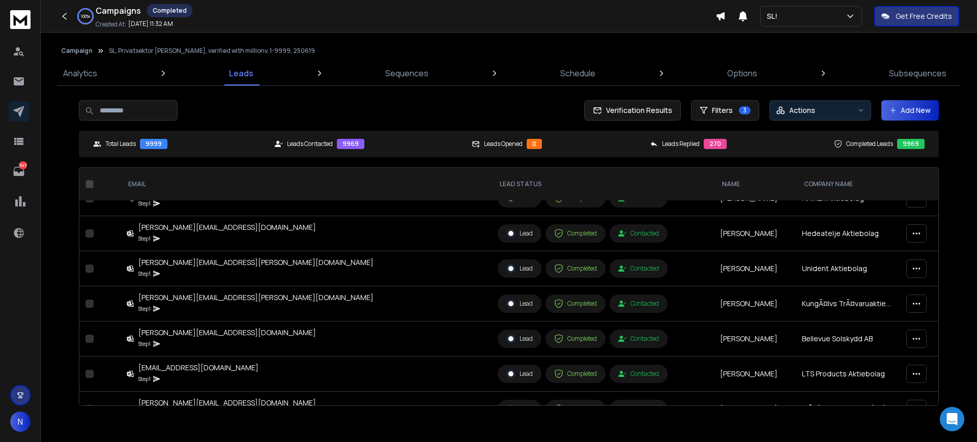
click at [846, 110] on div "Actions" at bounding box center [814, 110] width 77 height 10
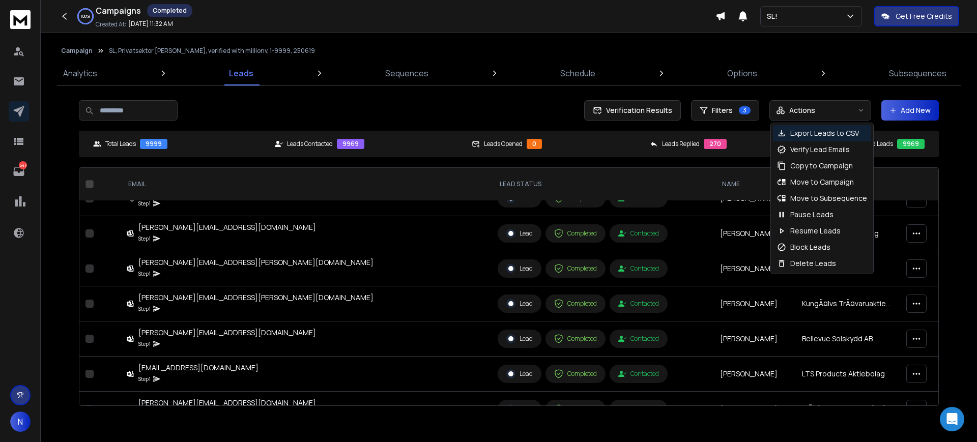
click at [821, 133] on p "Export Leads to CSV" at bounding box center [824, 133] width 69 height 10
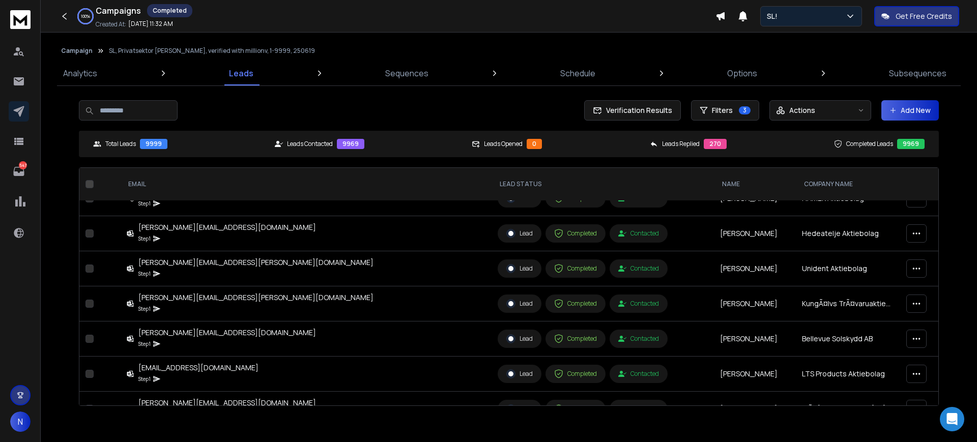
click at [812, 13] on div "SL!" at bounding box center [811, 16] width 89 height 10
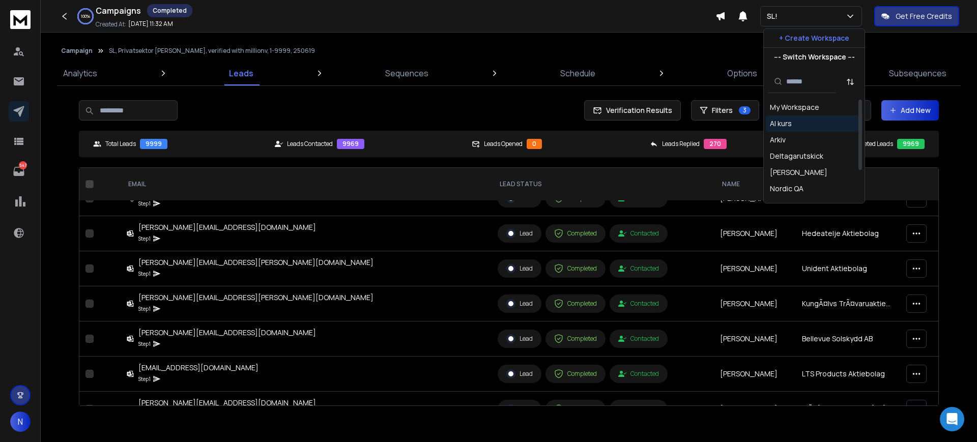
drag, startPoint x: 787, startPoint y: 139, endPoint x: 790, endPoint y: 119, distance: 20.1
click at [790, 119] on div "My Workspace AI kurs Arkiv Deltagarutskick [PERSON_NAME] Nordic QA QA SWE SL! S…" at bounding box center [814, 150] width 97 height 102
click at [790, 119] on div "AI kurs" at bounding box center [781, 124] width 22 height 10
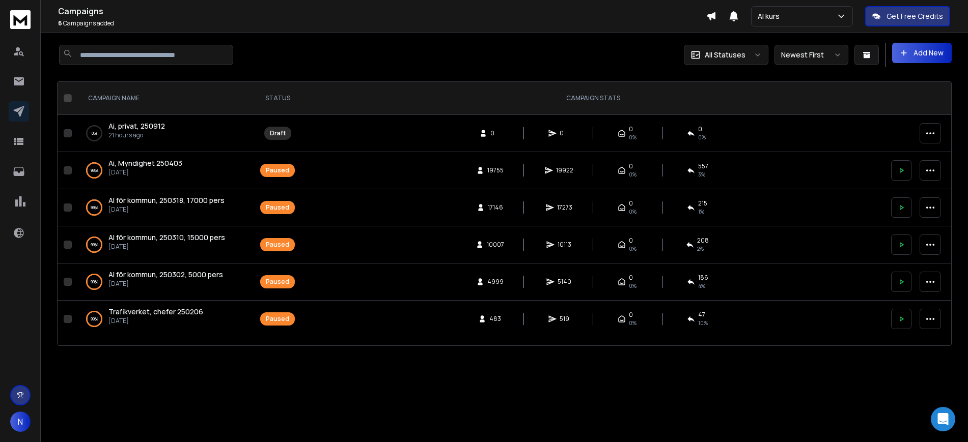
click at [175, 120] on td "0 % Ai, privat, 250912 21 hours ago" at bounding box center [165, 133] width 178 height 37
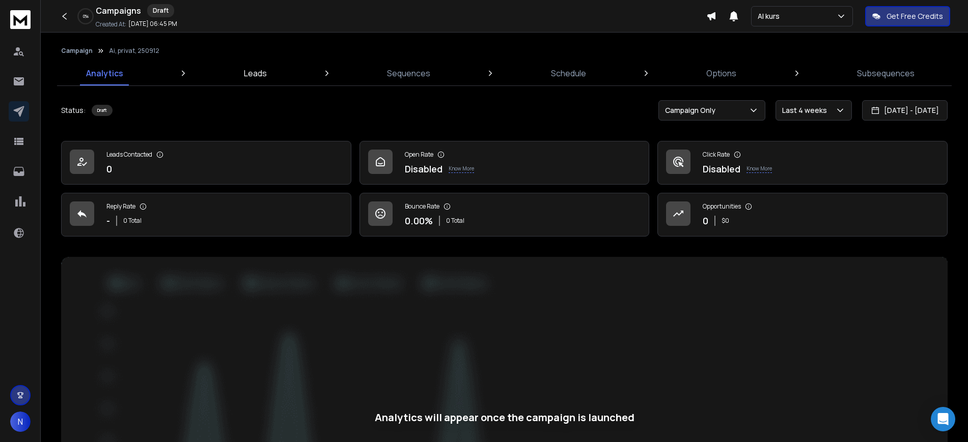
click at [232, 50] on div "Campaign Ai, privat, 250912" at bounding box center [504, 51] width 886 height 8
click at [262, 65] on link "Leads" at bounding box center [255, 73] width 35 height 24
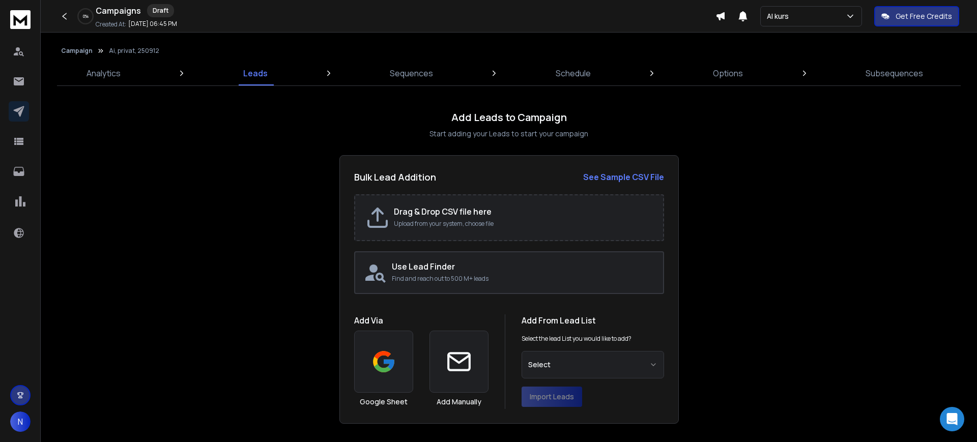
click at [482, 203] on div "Drag & Drop CSV file here Upload from your system, choose file" at bounding box center [509, 217] width 310 height 47
type input "**********"
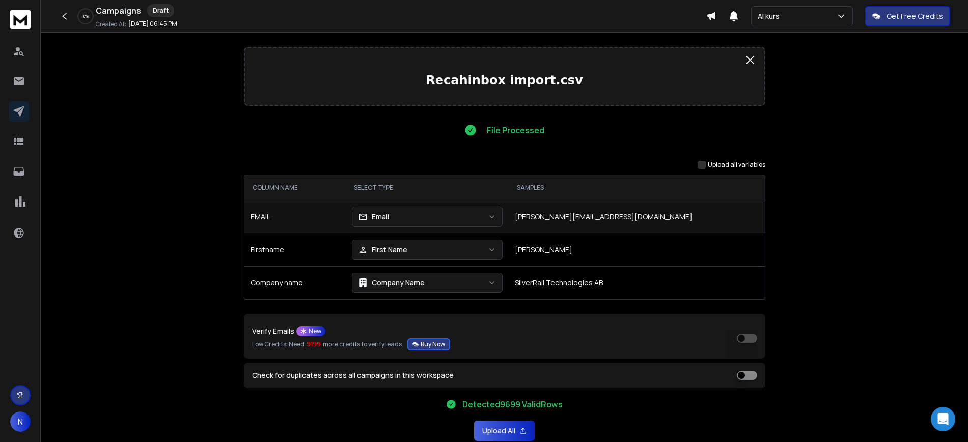
scroll to position [34, 0]
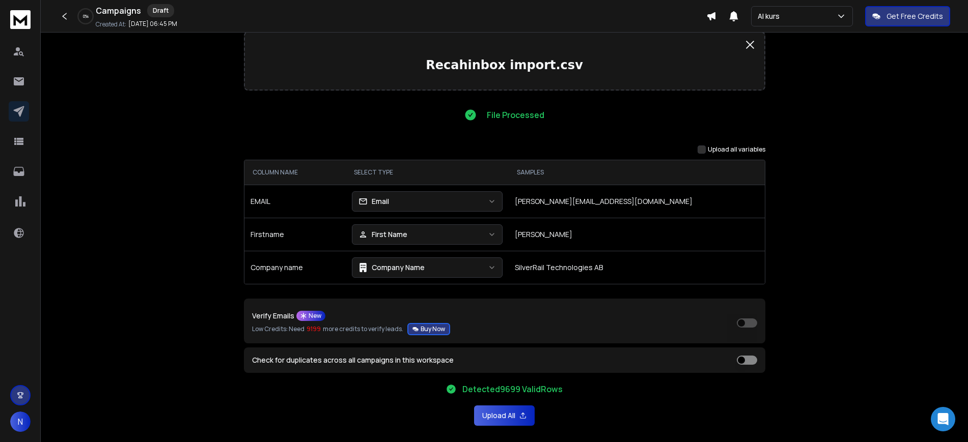
click at [504, 417] on button "Upload All" at bounding box center [504, 416] width 61 height 20
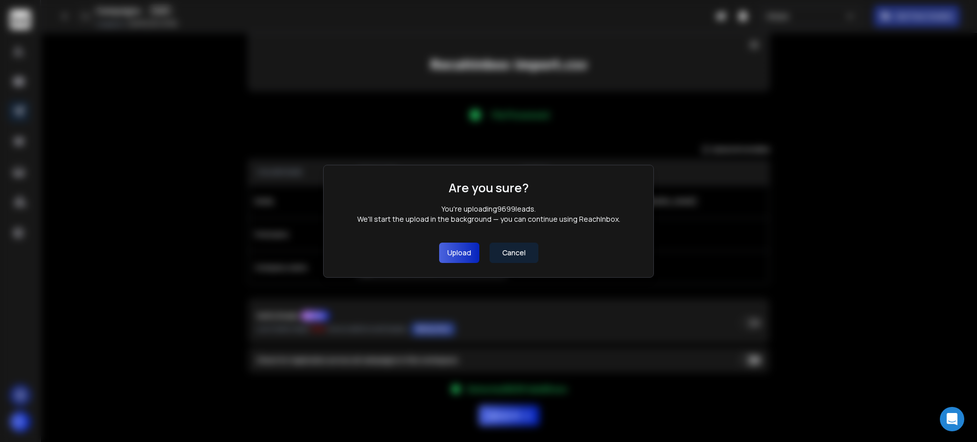
click at [465, 252] on button "Upload" at bounding box center [459, 253] width 40 height 20
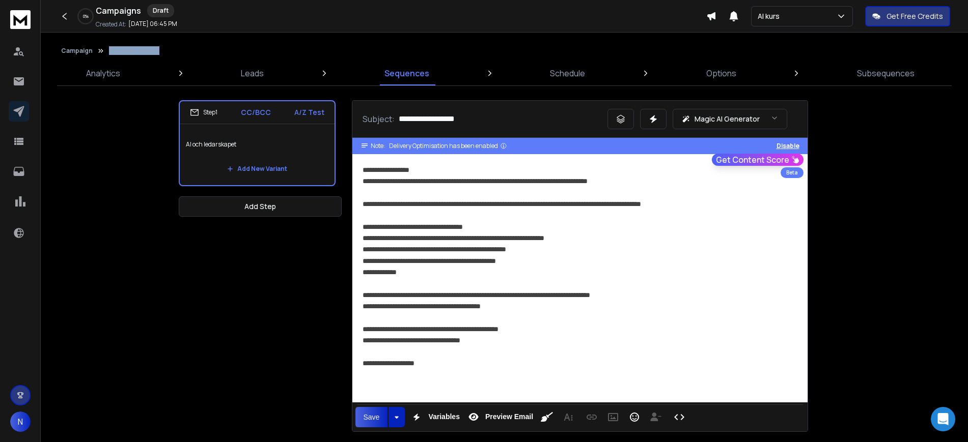
drag, startPoint x: 171, startPoint y: 50, endPoint x: 104, endPoint y: 51, distance: 66.7
click at [104, 51] on div "Campaign Ai, privat, 250912" at bounding box center [504, 51] width 886 height 8
copy p "Ai, privat, 250912"
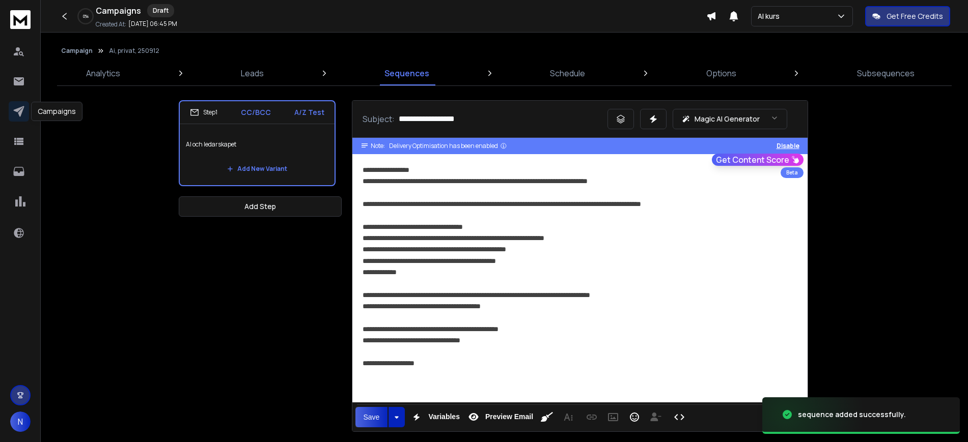
click at [20, 108] on icon at bounding box center [18, 111] width 11 height 11
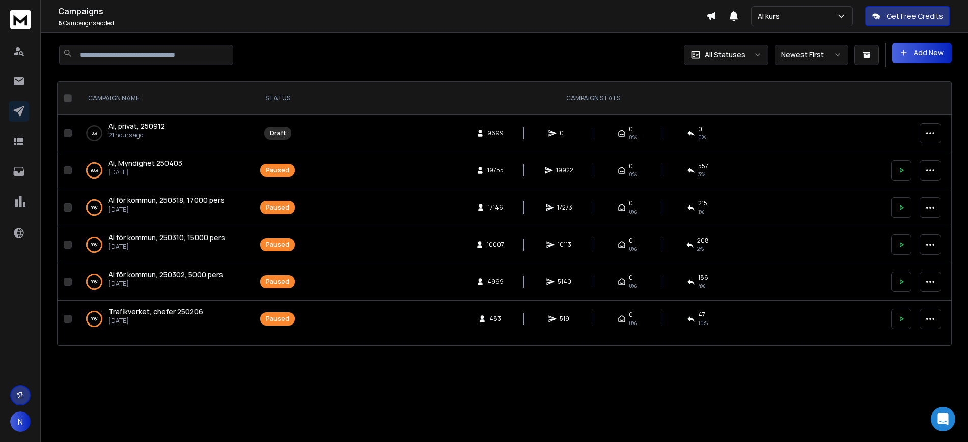
click at [138, 125] on span "Ai, privat, 250912" at bounding box center [136, 126] width 57 height 10
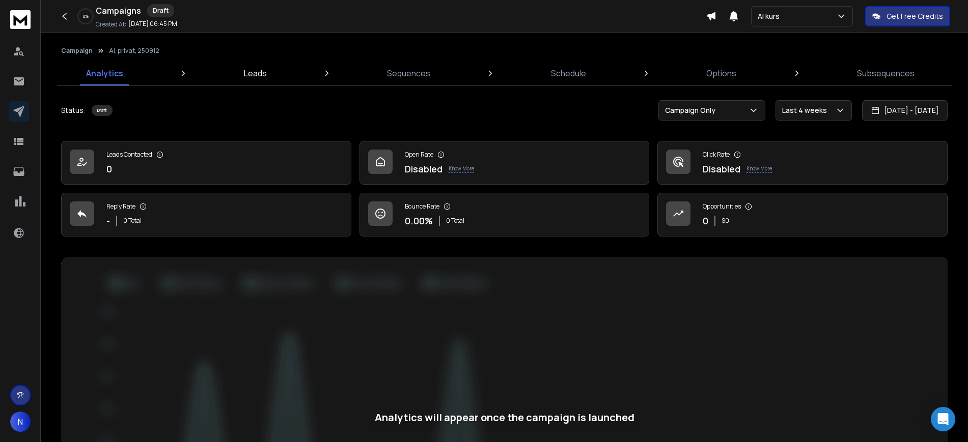
click at [244, 73] on p "Leads" at bounding box center [255, 73] width 23 height 12
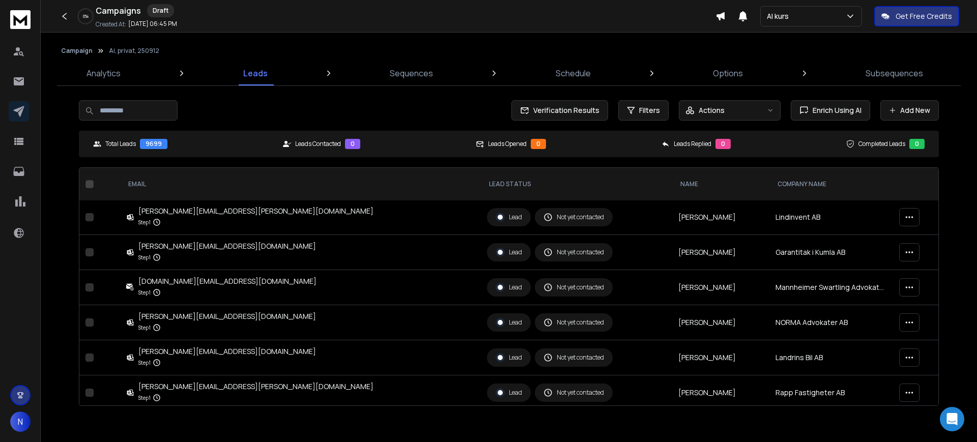
scroll to position [1559, 0]
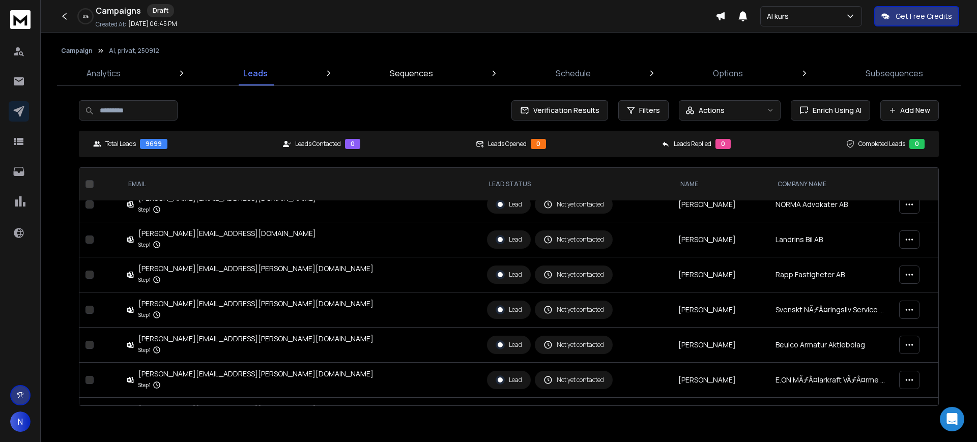
click at [409, 74] on p "Sequences" at bounding box center [411, 73] width 43 height 12
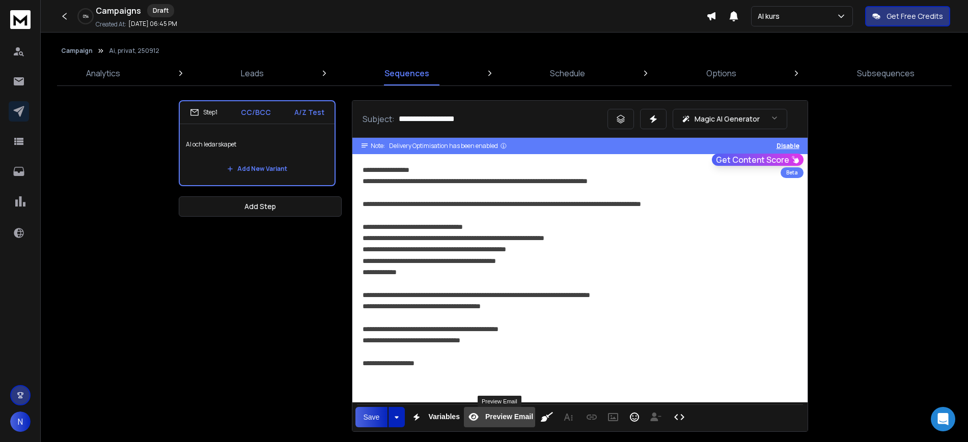
click at [492, 418] on span "Preview Email" at bounding box center [509, 417] width 52 height 9
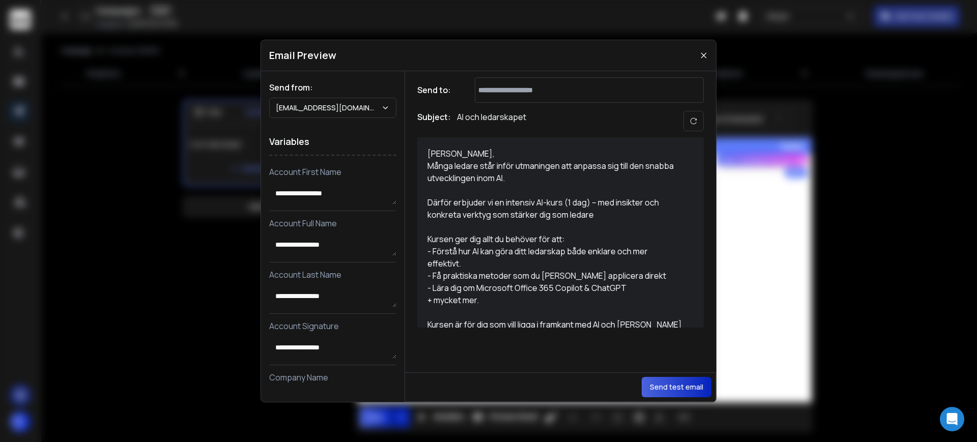
click at [707, 53] on icon at bounding box center [704, 55] width 8 height 8
